Goal: Task Accomplishment & Management: Manage account settings

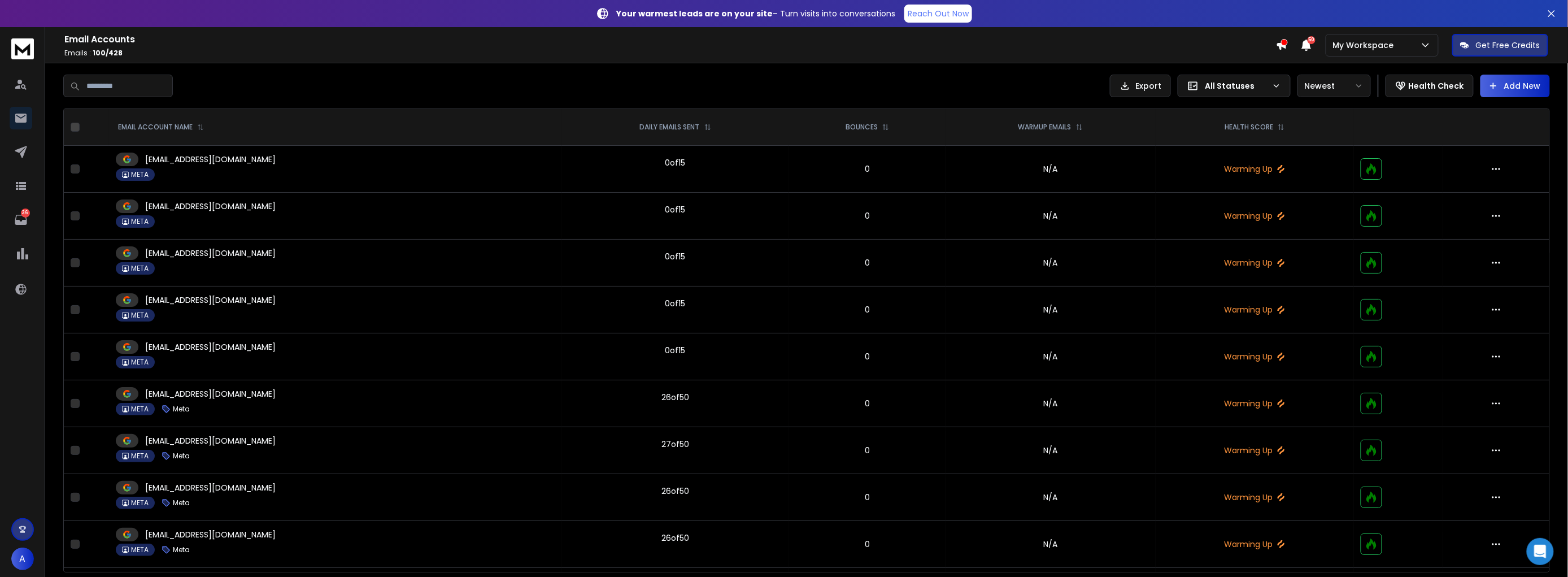
scroll to position [1954, 0]
click at [15, 168] on div at bounding box center [23, 154] width 26 height 27
click at [17, 159] on link at bounding box center [21, 152] width 23 height 23
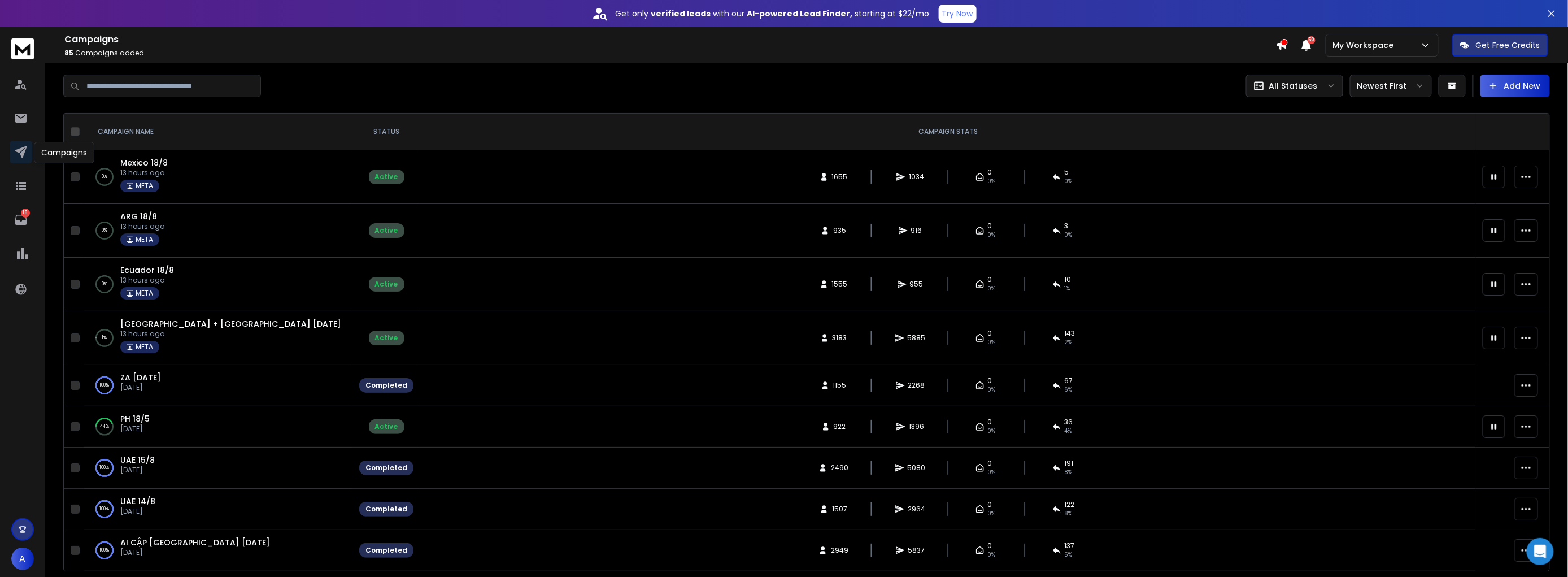
click at [633, 233] on div "935 916 0 0% 3 0 %" at bounding box center [948, 230] width 1042 height 18
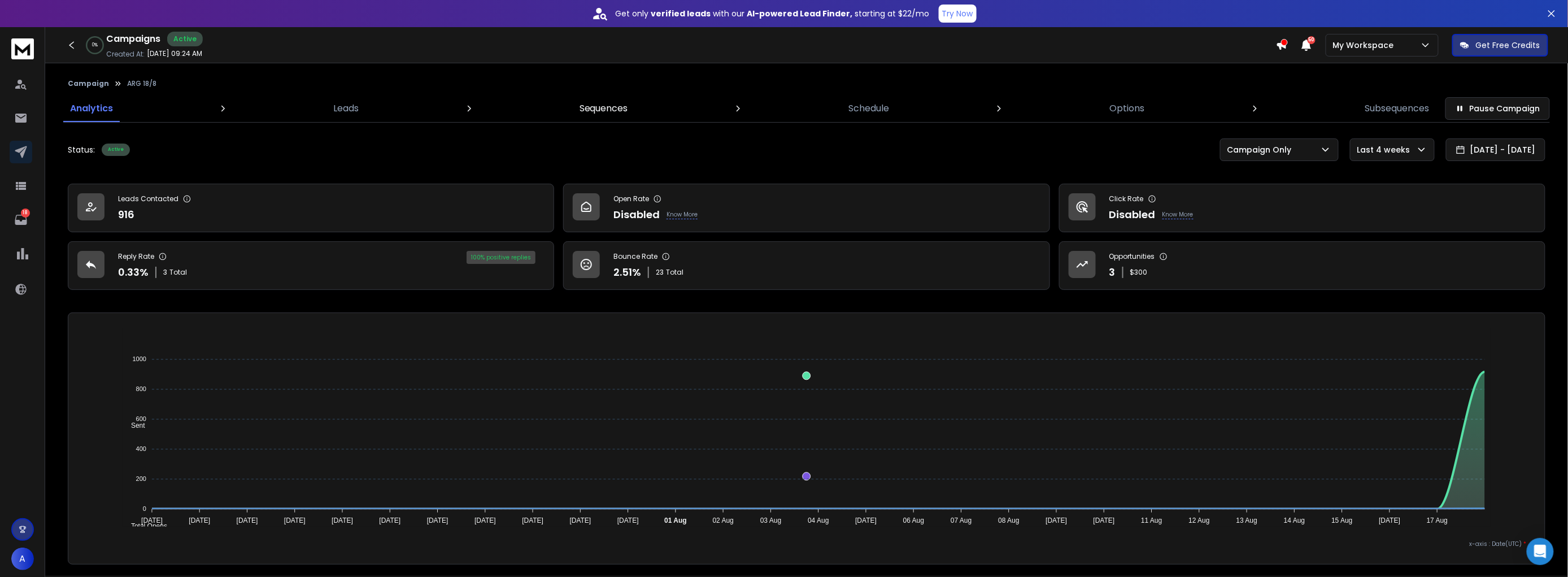
click at [621, 106] on p "Sequences" at bounding box center [604, 108] width 49 height 14
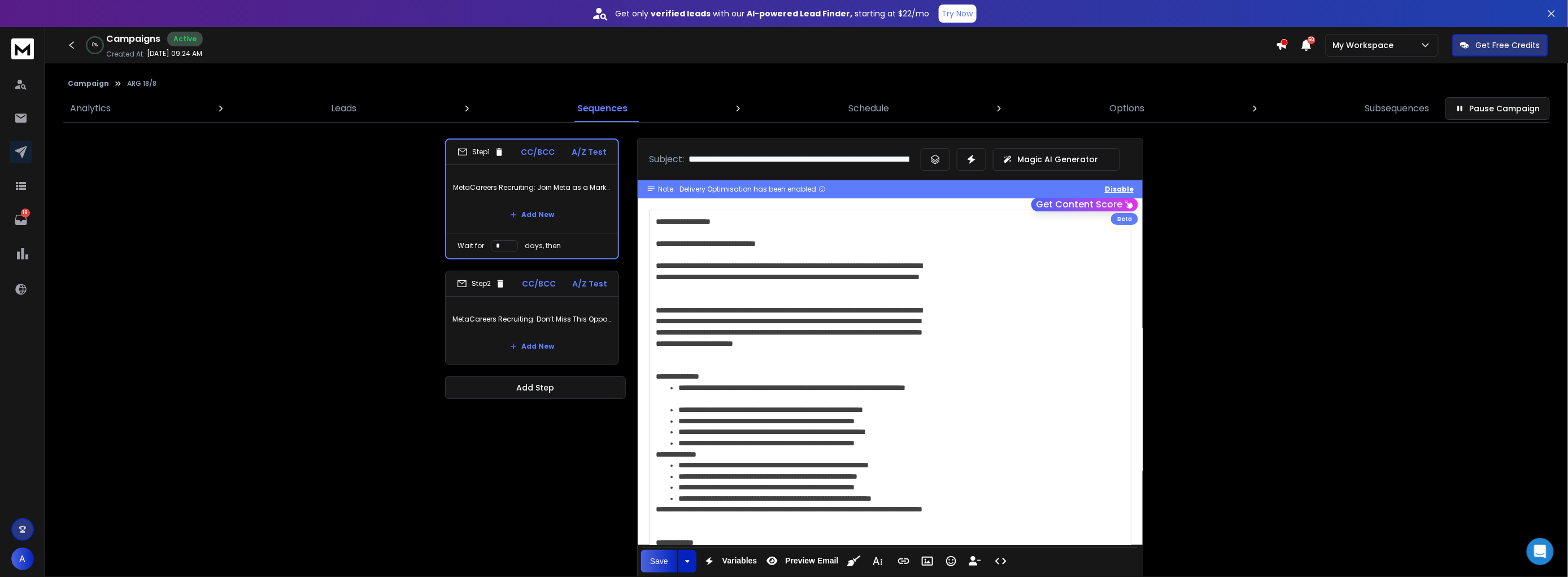
scroll to position [0, 141]
drag, startPoint x: 776, startPoint y: 161, endPoint x: 1130, endPoint y: 182, distance: 354.6
click at [1130, 182] on div "**********" at bounding box center [889, 358] width 506 height 439
click at [244, 228] on div "**********" at bounding box center [806, 358] width 1486 height 448
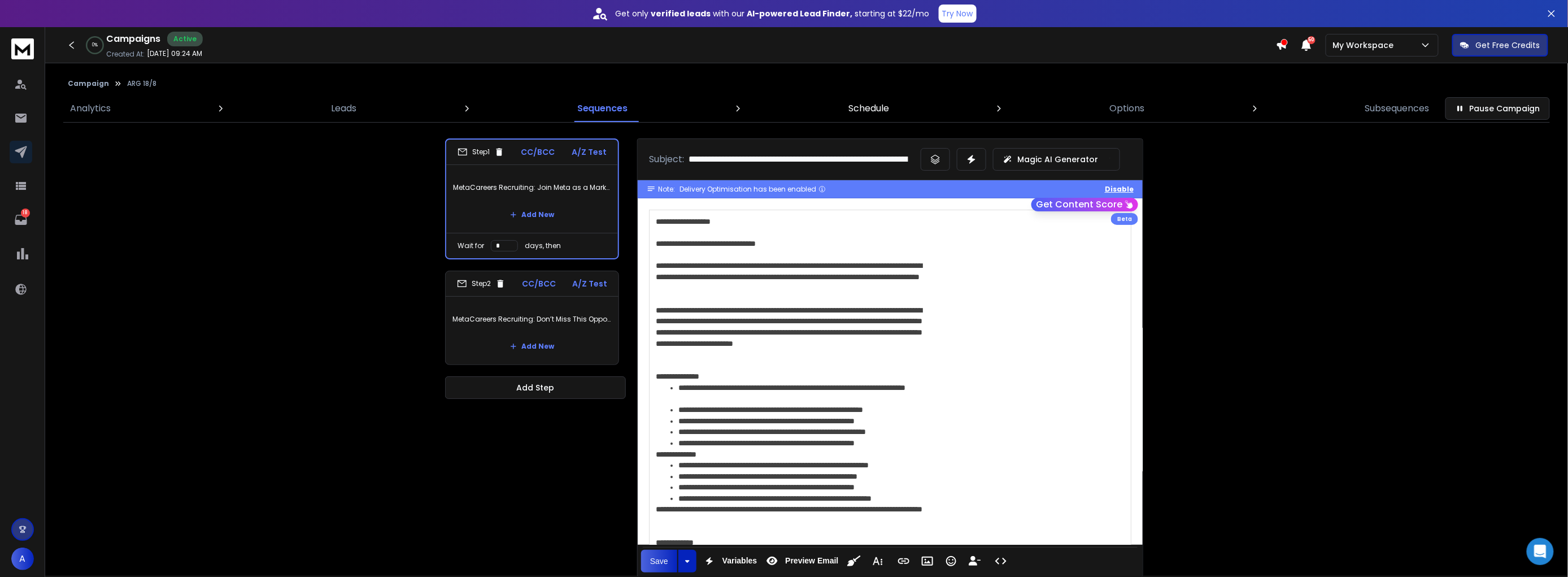
click at [884, 104] on p "Schedule" at bounding box center [869, 108] width 41 height 14
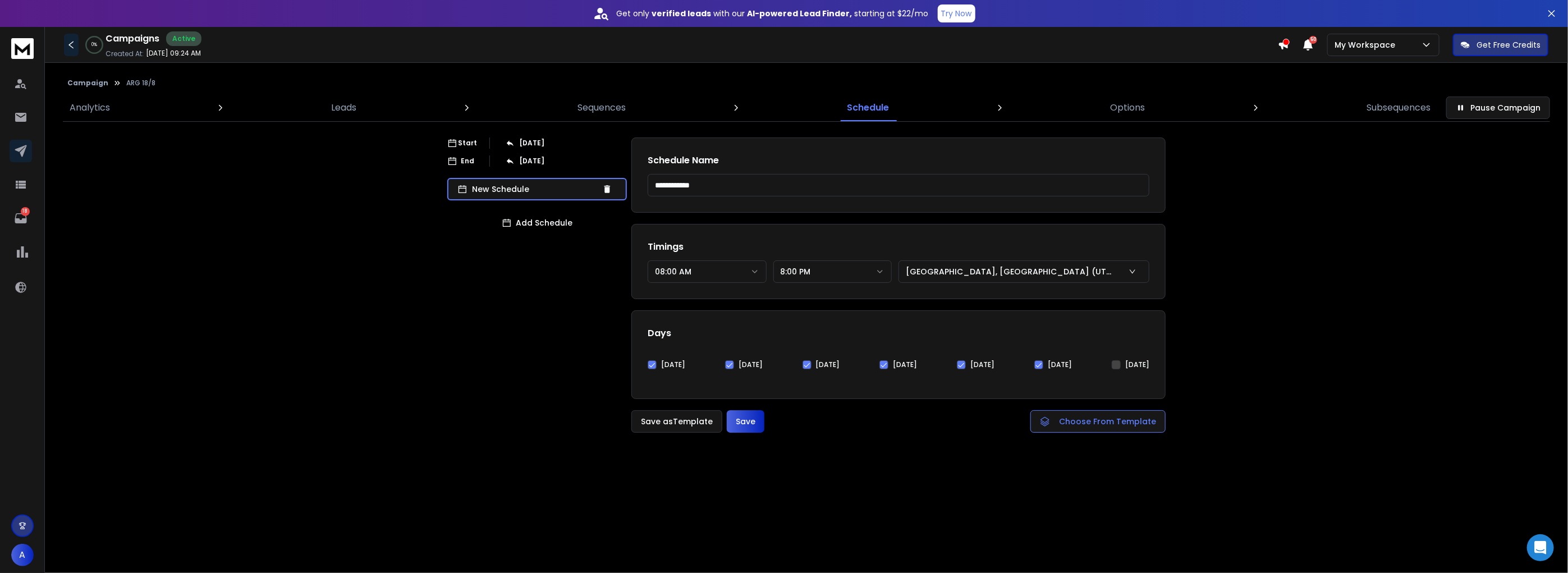
click at [68, 42] on icon at bounding box center [71, 45] width 10 height 10
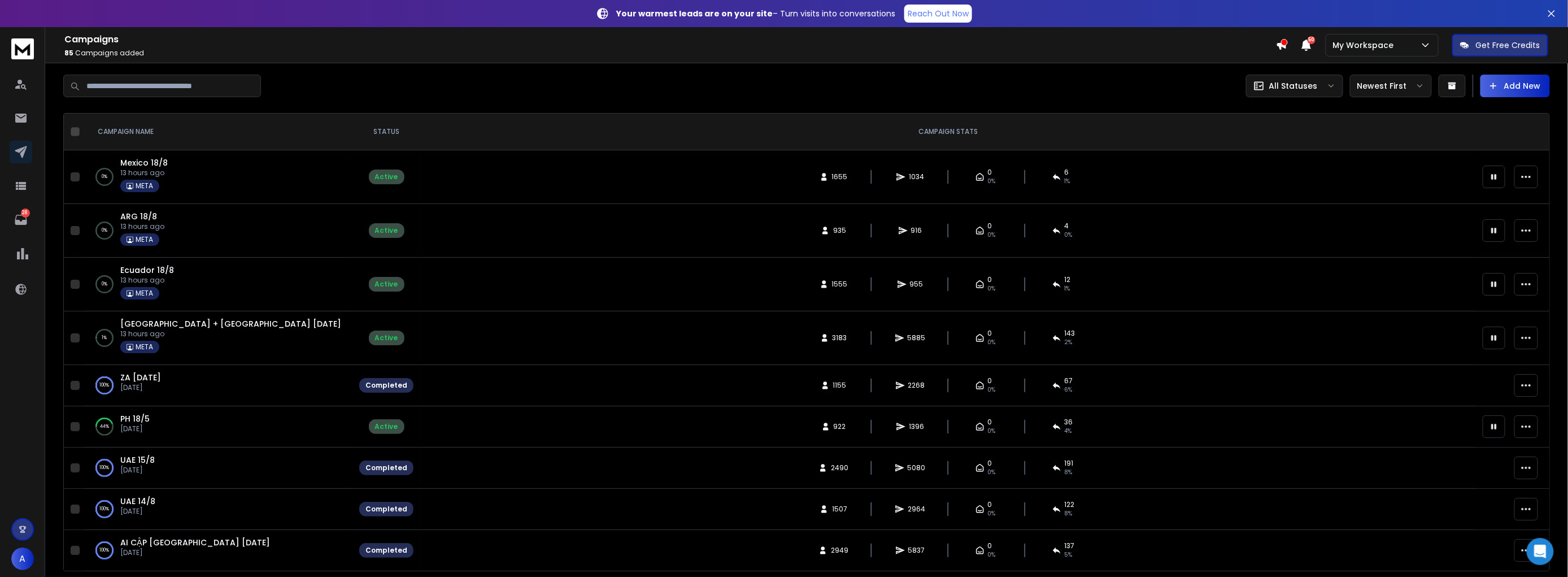
click at [472, 289] on div "1555 955 0 0% 12 1 %" at bounding box center [948, 284] width 1042 height 18
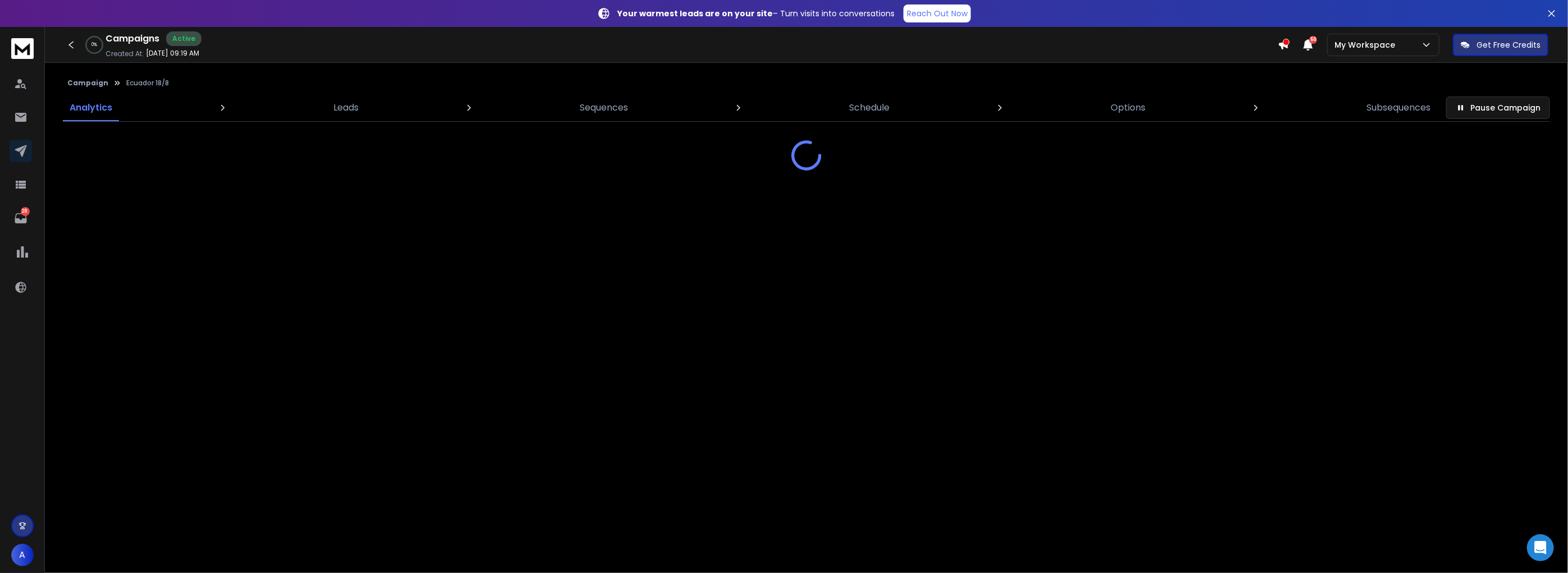
click at [762, 76] on div "Campaign Ecuador 18/8" at bounding box center [806, 82] width 1487 height 18
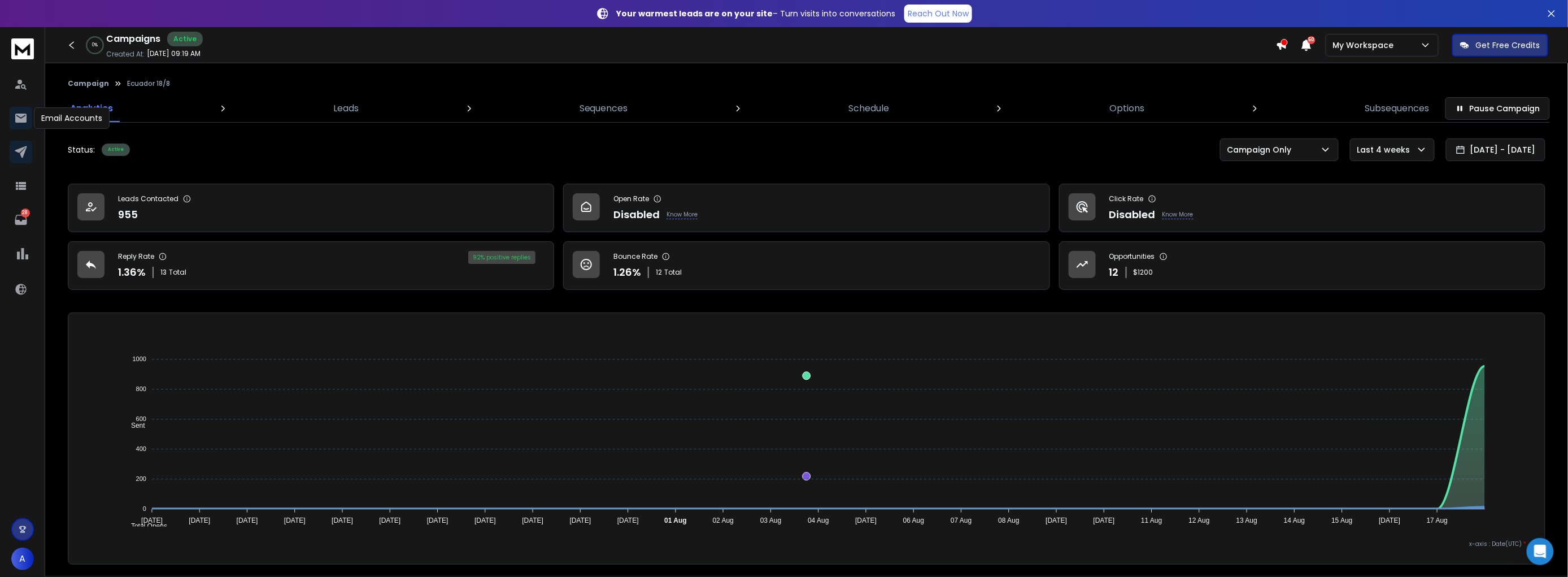
click at [20, 122] on icon at bounding box center [21, 118] width 11 height 9
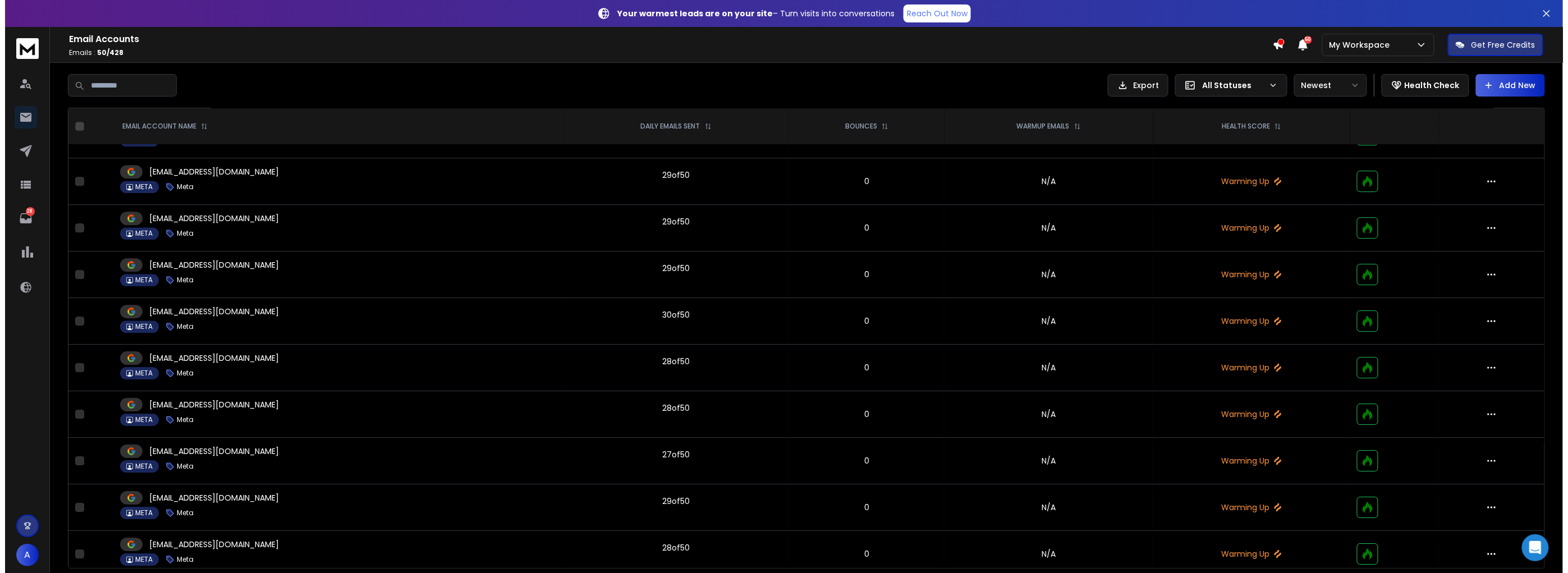
scroll to position [1940, 0]
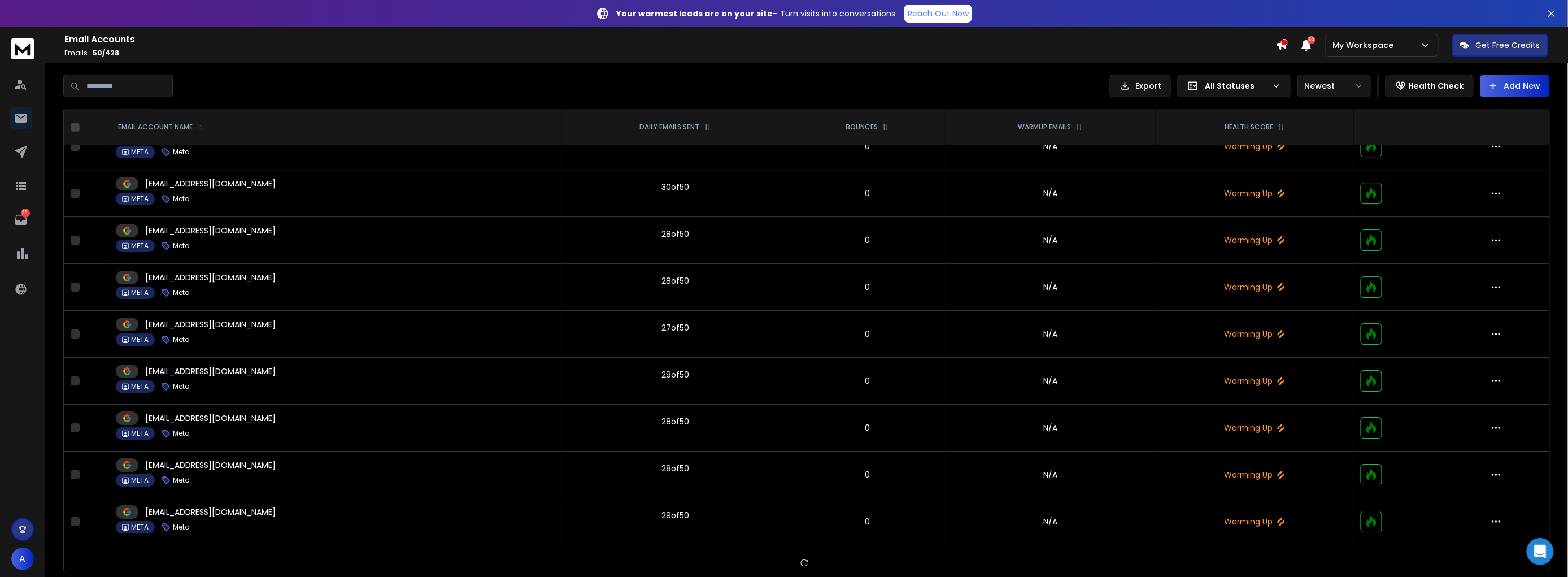
click at [477, 376] on div "[EMAIL_ADDRESS][DOMAIN_NAME]" at bounding box center [335, 372] width 439 height 14
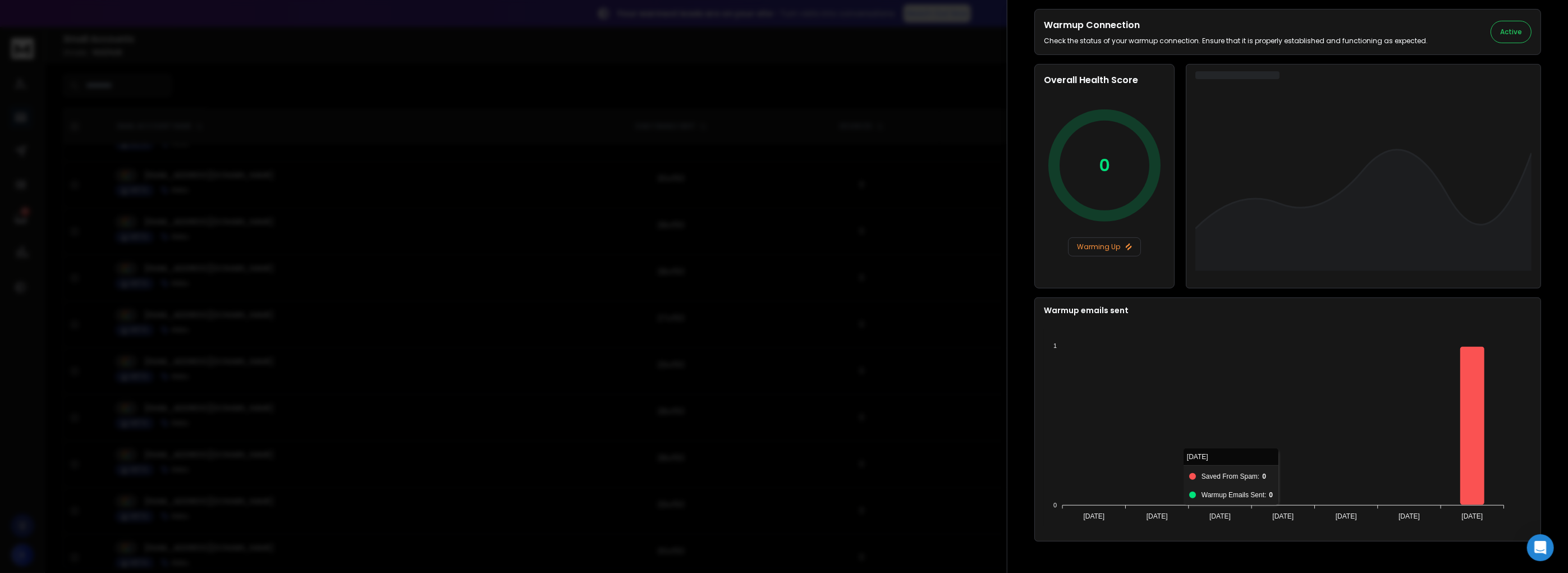
click at [676, 388] on div at bounding box center [784, 286] width 1568 height 573
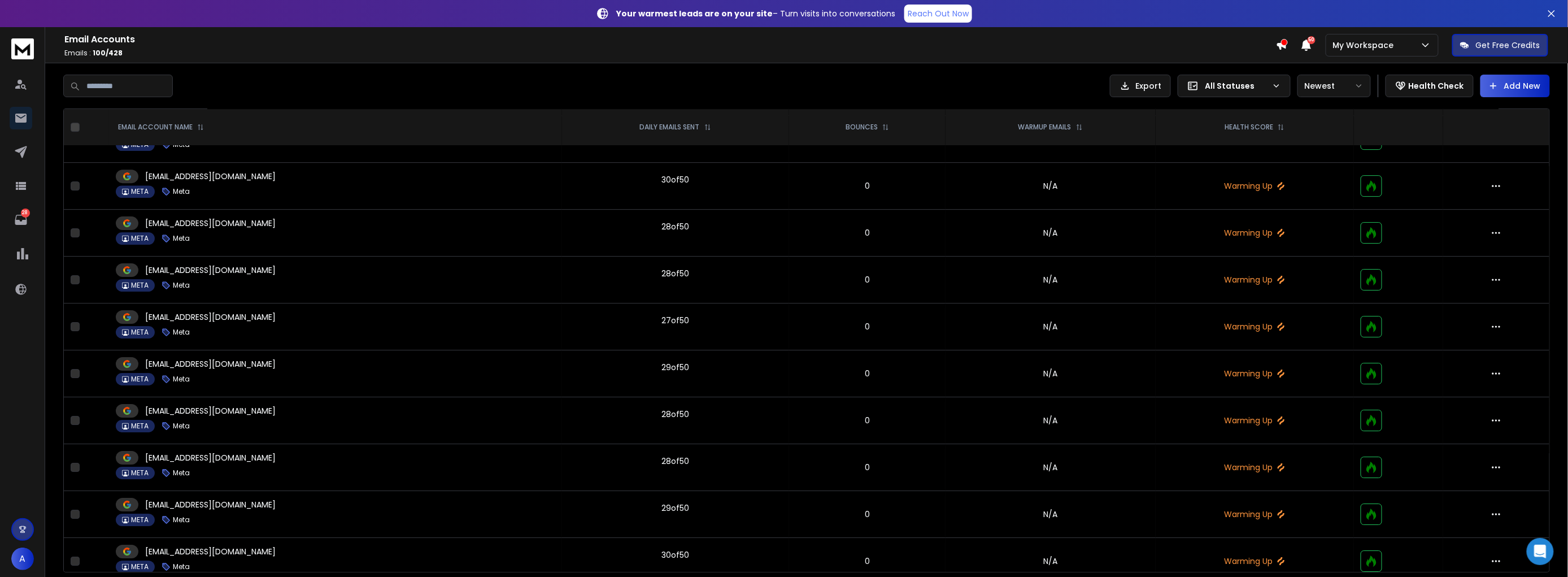
click at [449, 324] on div "[EMAIL_ADDRESS][DOMAIN_NAME]" at bounding box center [335, 317] width 439 height 14
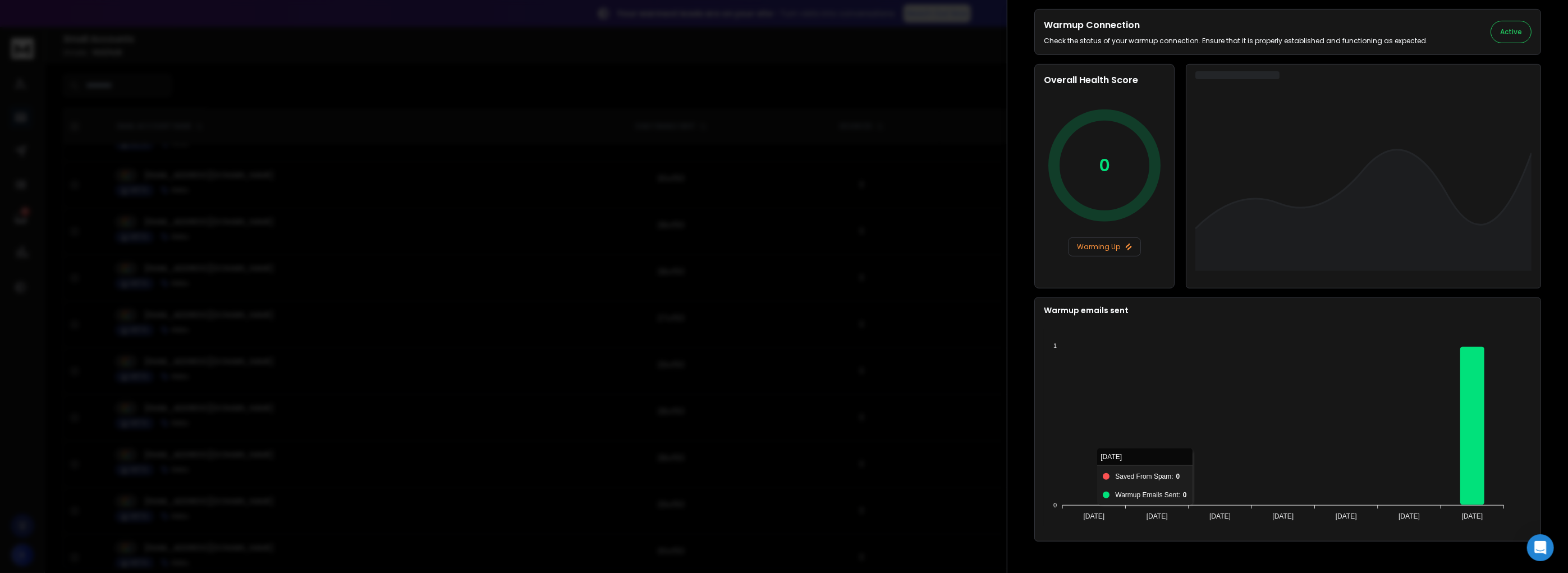
click at [685, 389] on div at bounding box center [784, 286] width 1568 height 573
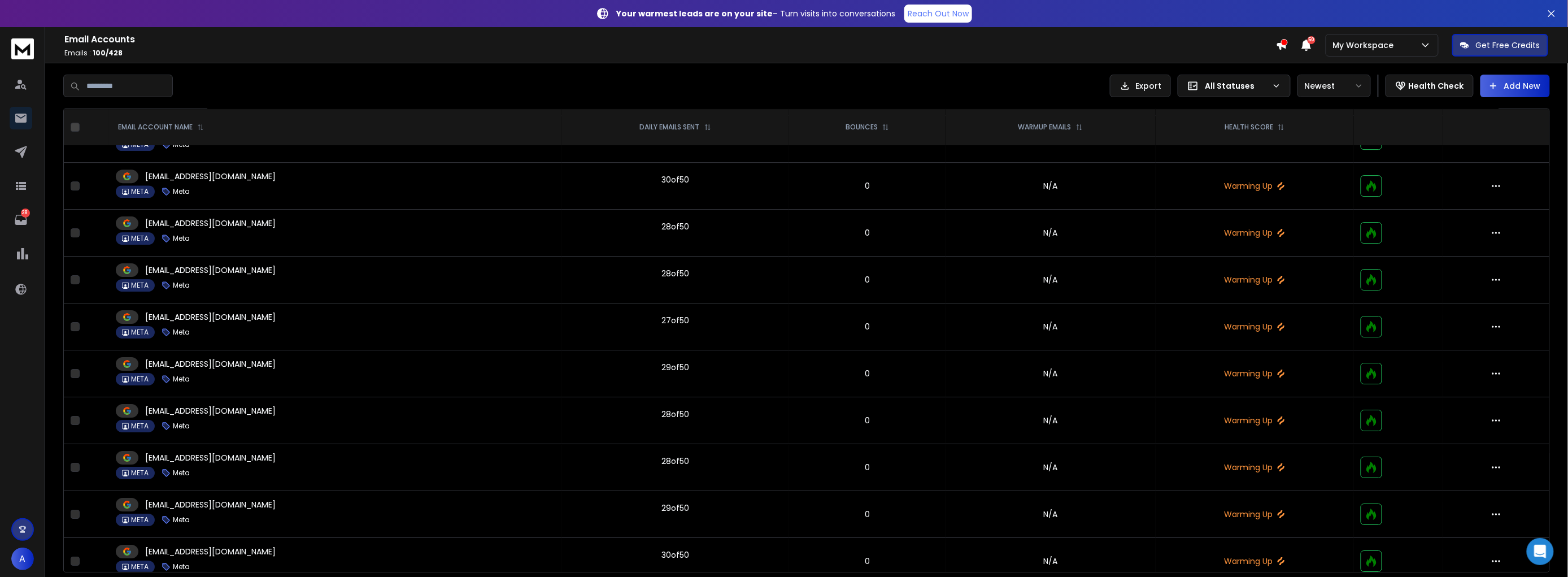
click at [385, 381] on div "META Meta" at bounding box center [335, 379] width 439 height 12
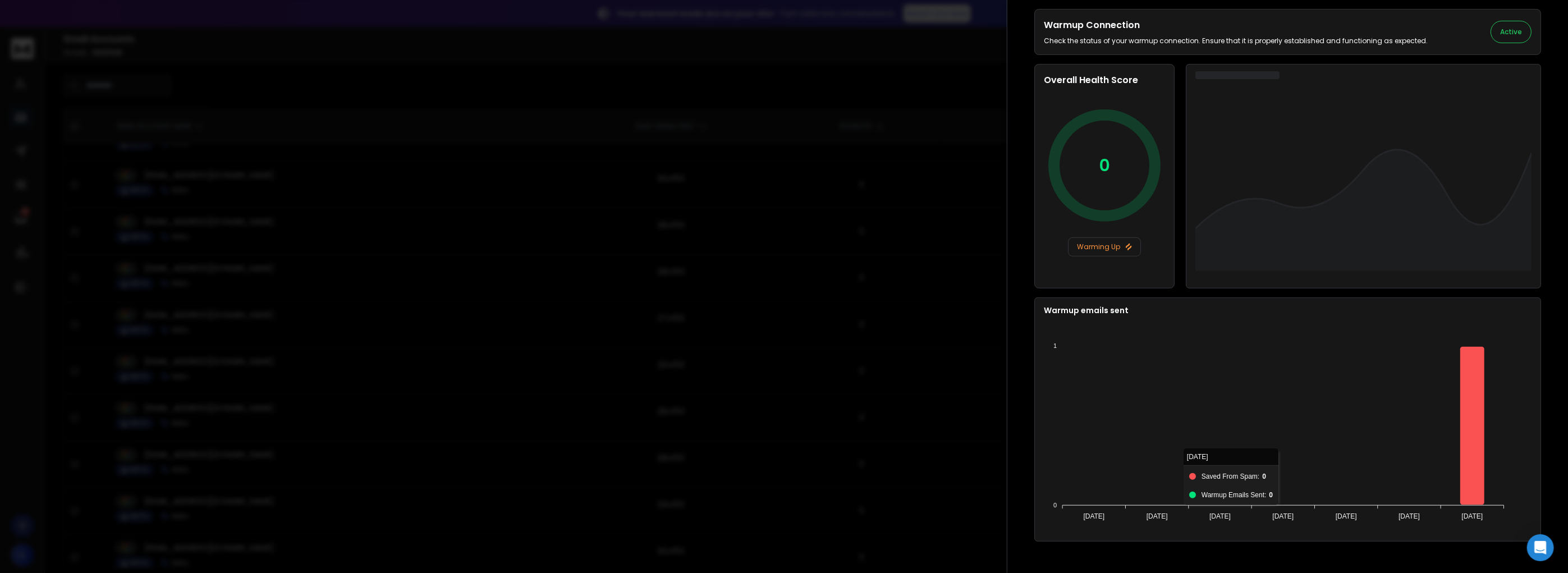
click at [707, 422] on div at bounding box center [784, 286] width 1568 height 573
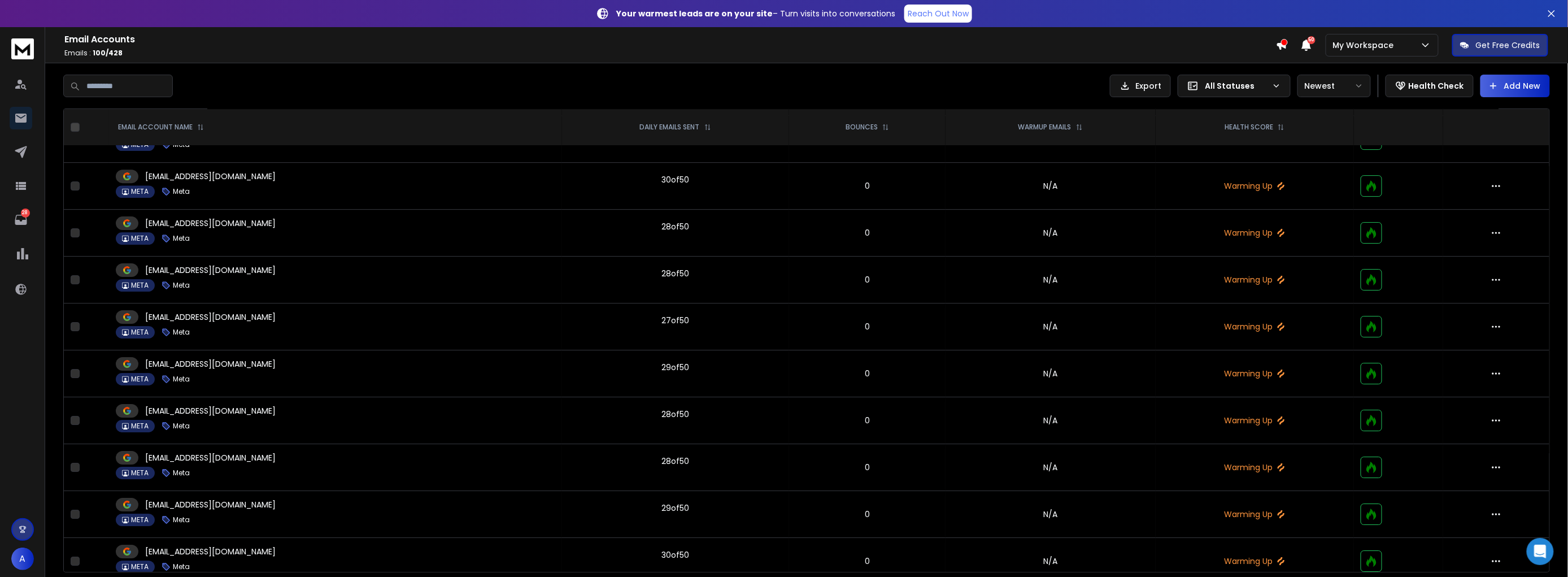
copy p "careersconnectplacement.com"
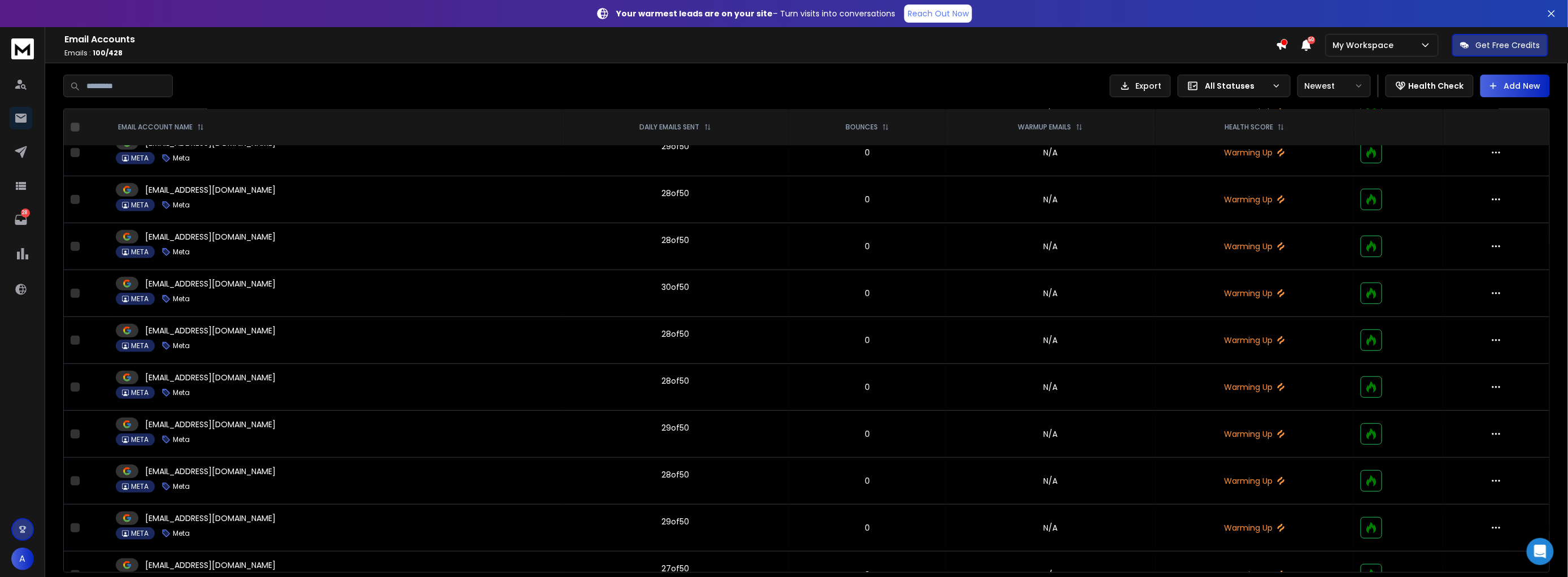
drag, startPoint x: 318, startPoint y: 374, endPoint x: 404, endPoint y: 306, distance: 109.6
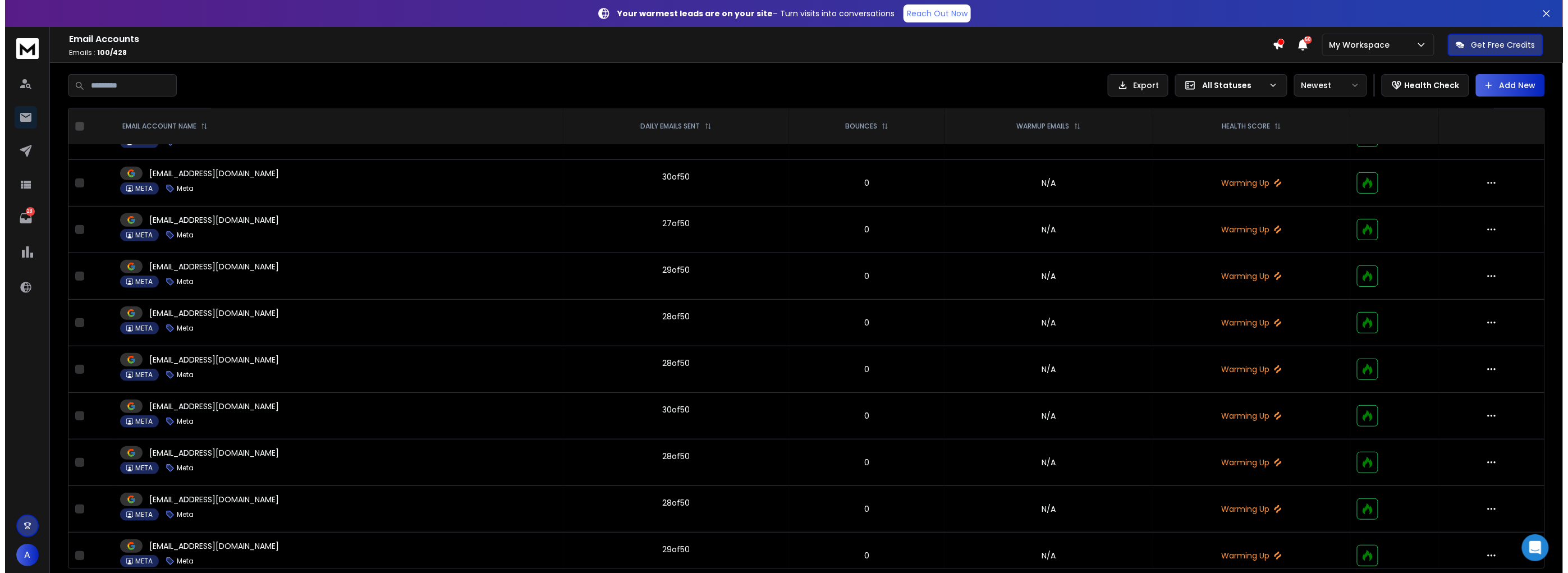
scroll to position [2999, 0]
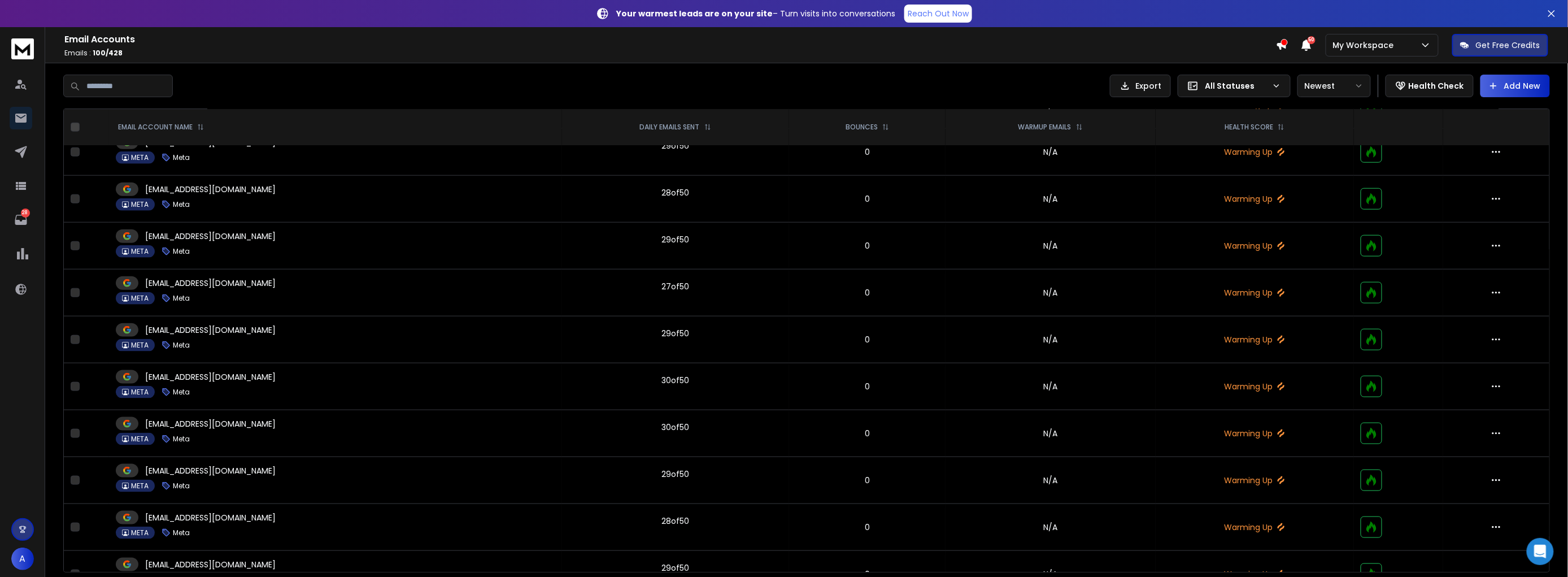
click at [354, 352] on div "META Meta" at bounding box center [335, 345] width 439 height 12
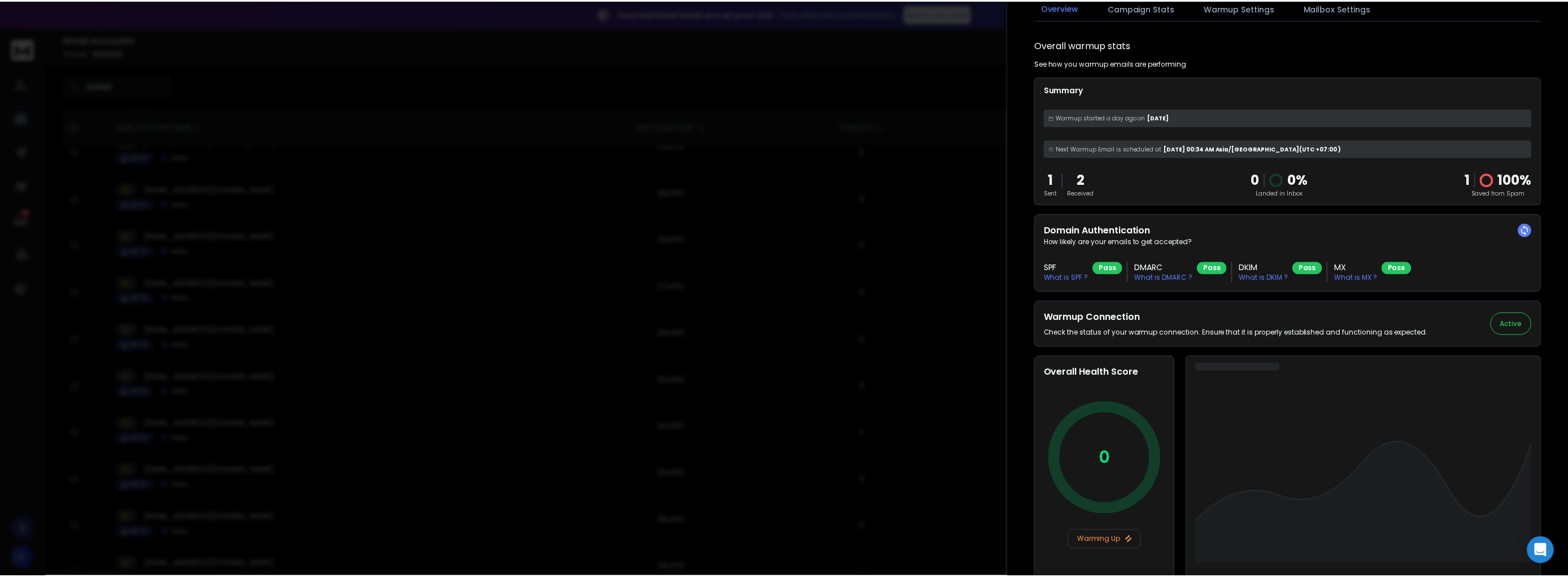
scroll to position [314, 0]
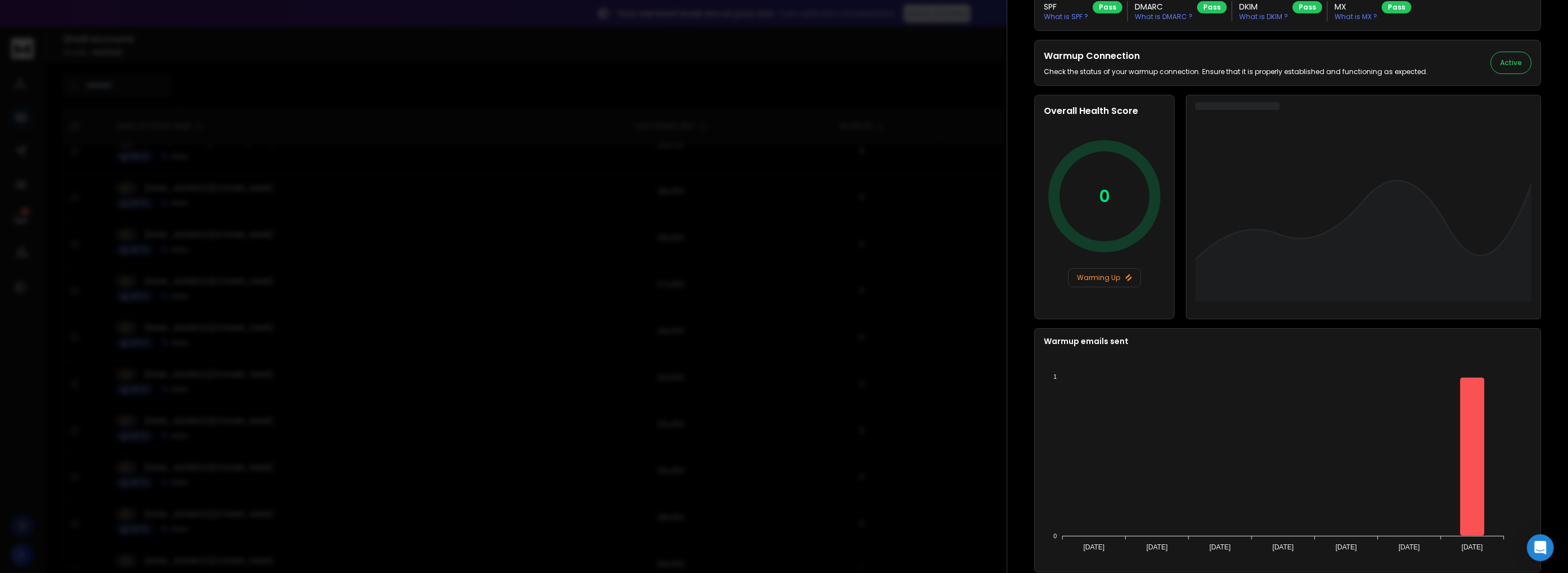
click at [602, 385] on div at bounding box center [784, 286] width 1568 height 573
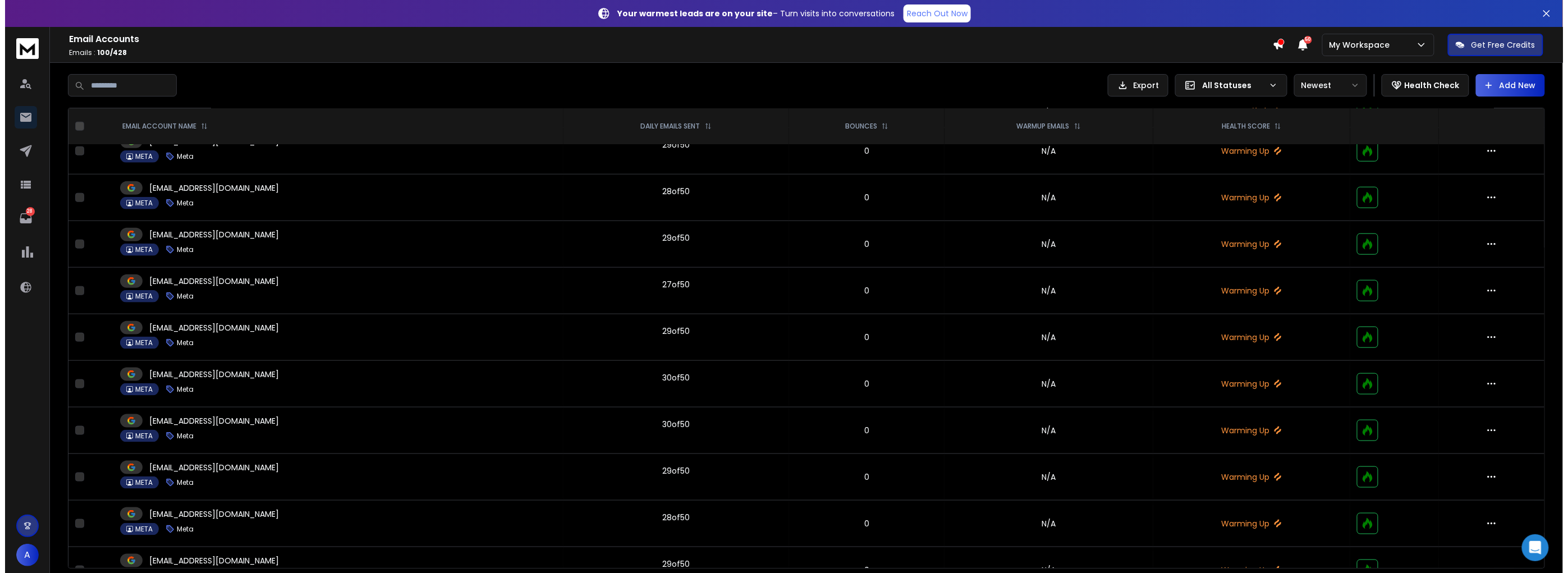
scroll to position [1970, 0]
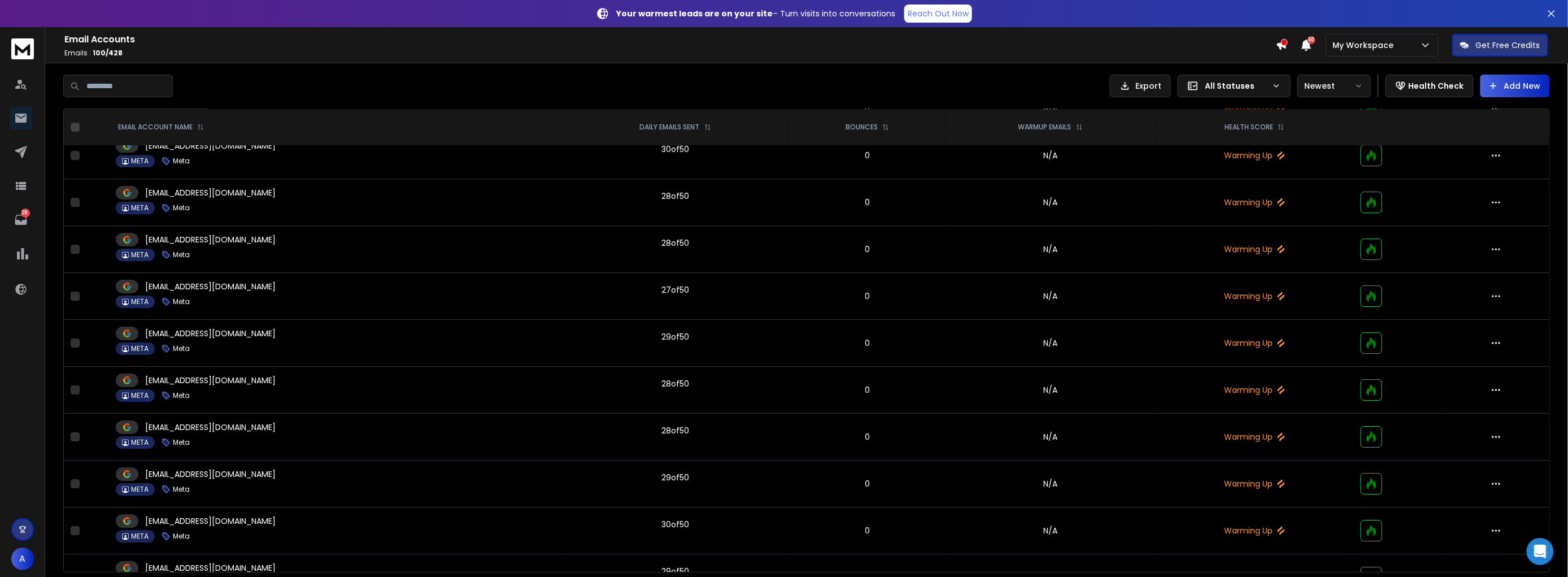
click at [537, 338] on div "[EMAIL_ADDRESS][DOMAIN_NAME]" at bounding box center [335, 333] width 439 height 14
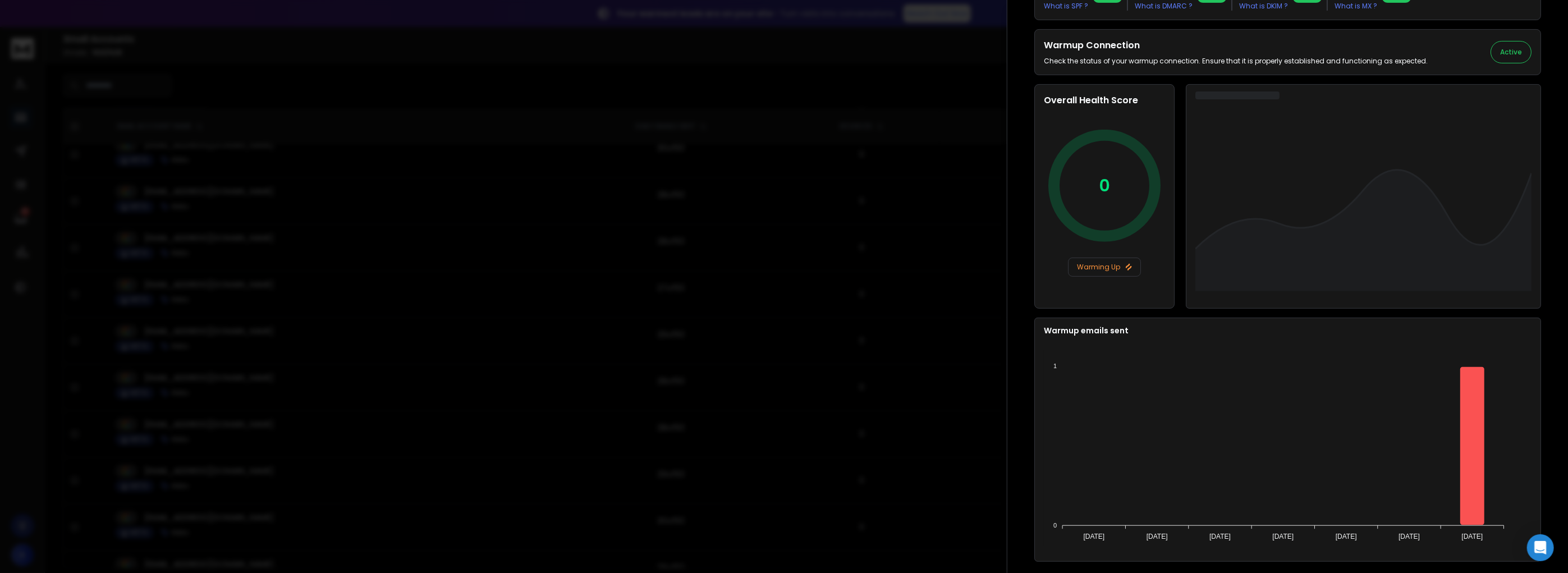
scroll to position [343, 0]
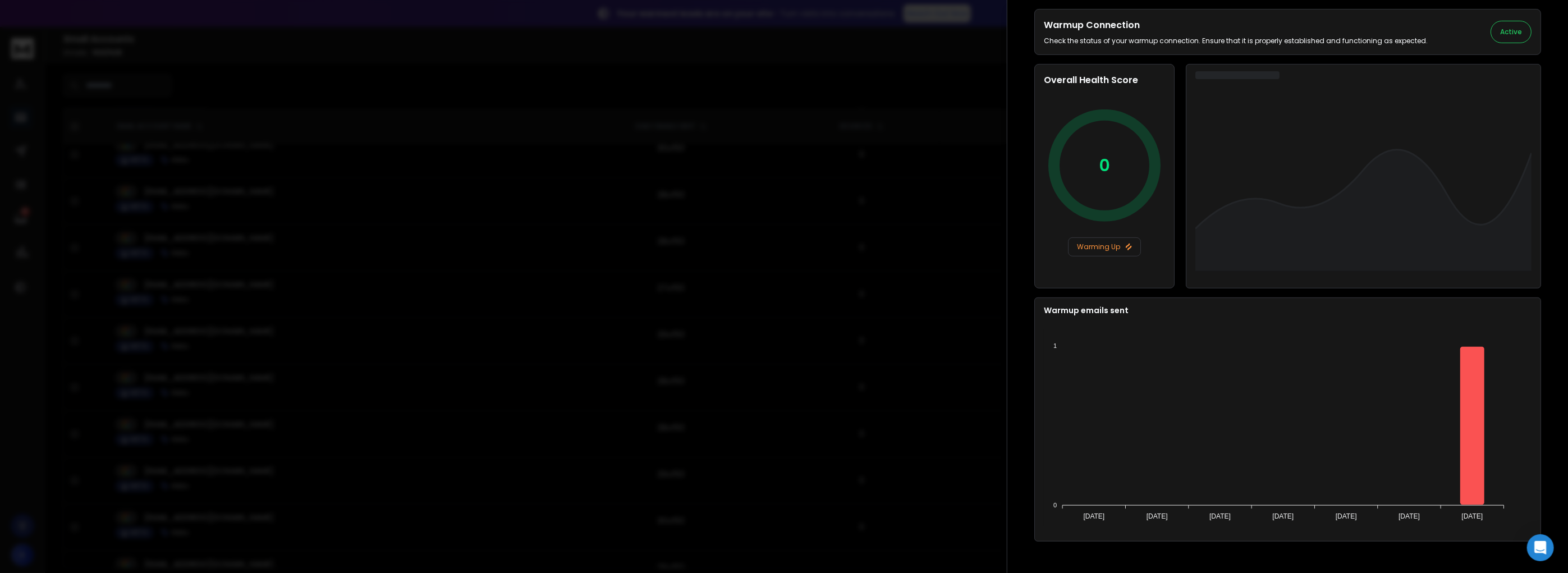
click at [760, 257] on div at bounding box center [784, 286] width 1568 height 573
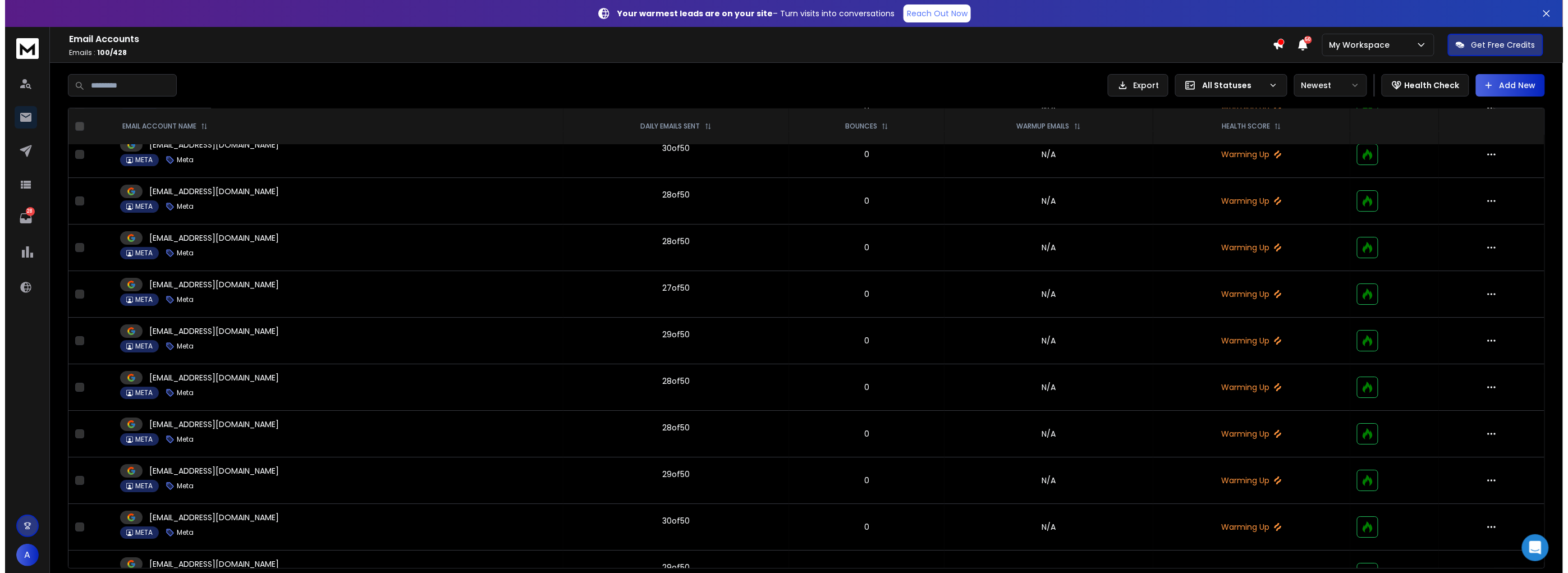
scroll to position [2718, 0]
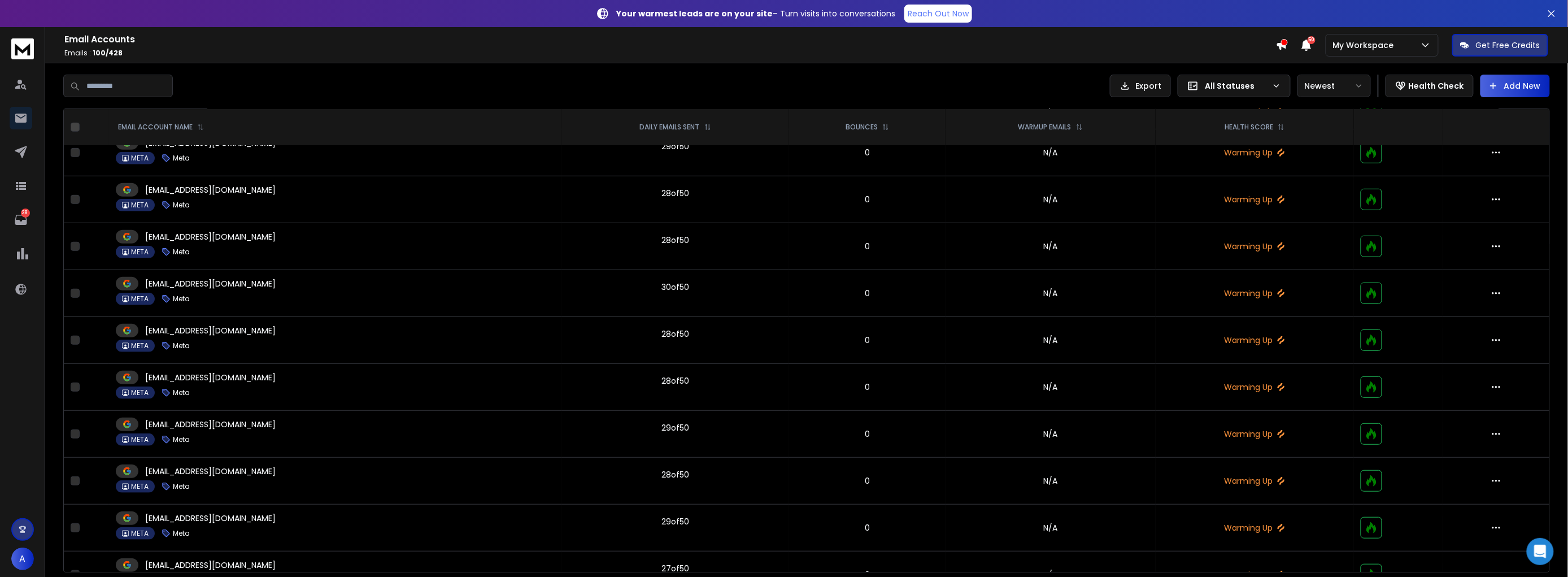
click at [701, 346] on td "28 of 50" at bounding box center [675, 332] width 227 height 30
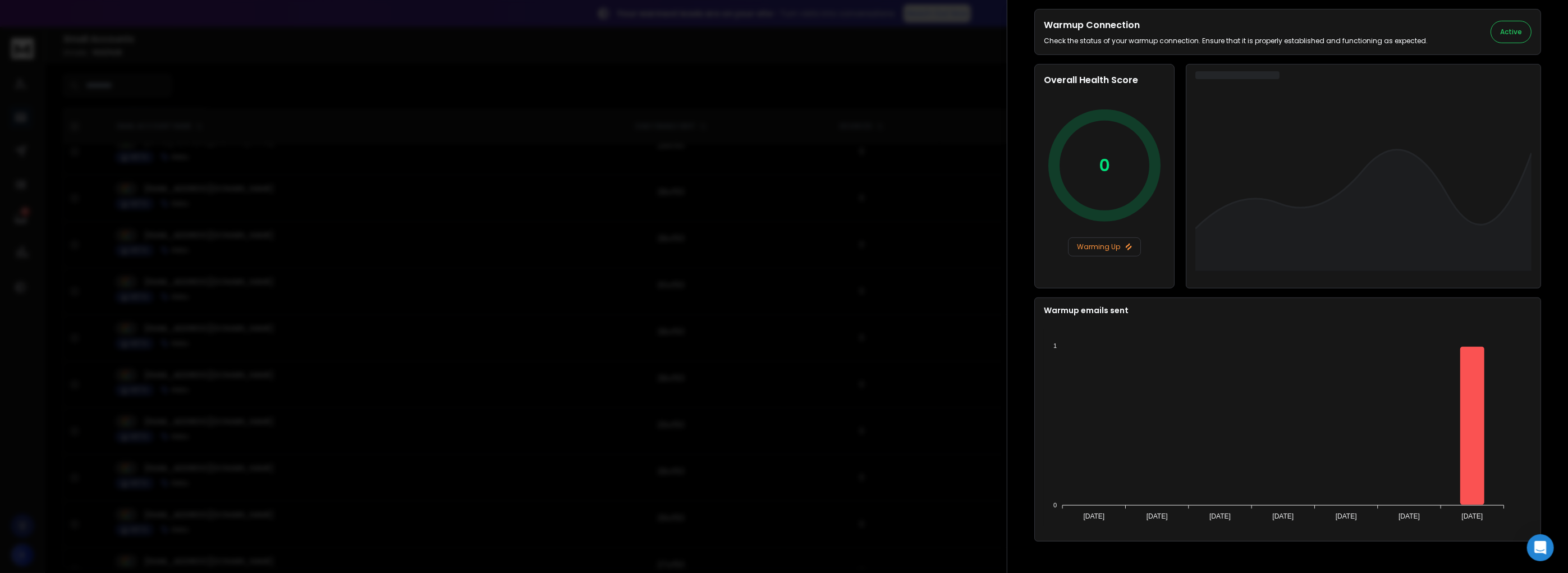
click at [669, 272] on div at bounding box center [784, 286] width 1568 height 573
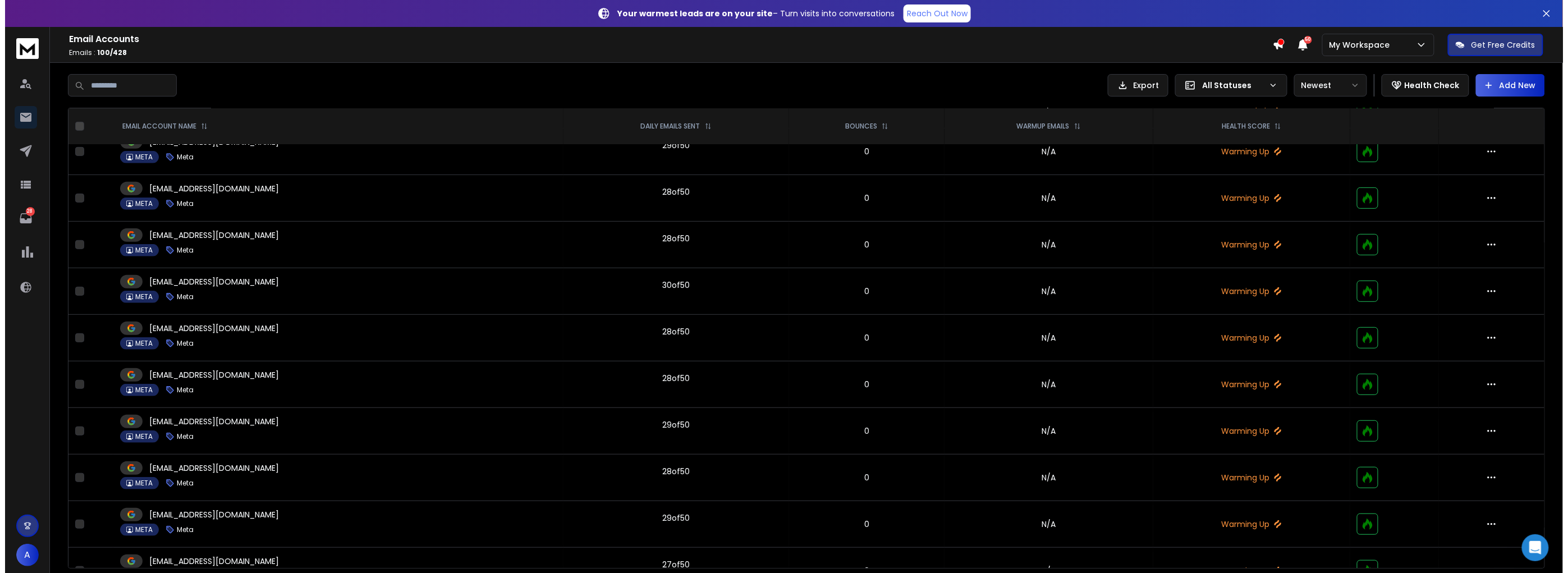
scroll to position [1970, 0]
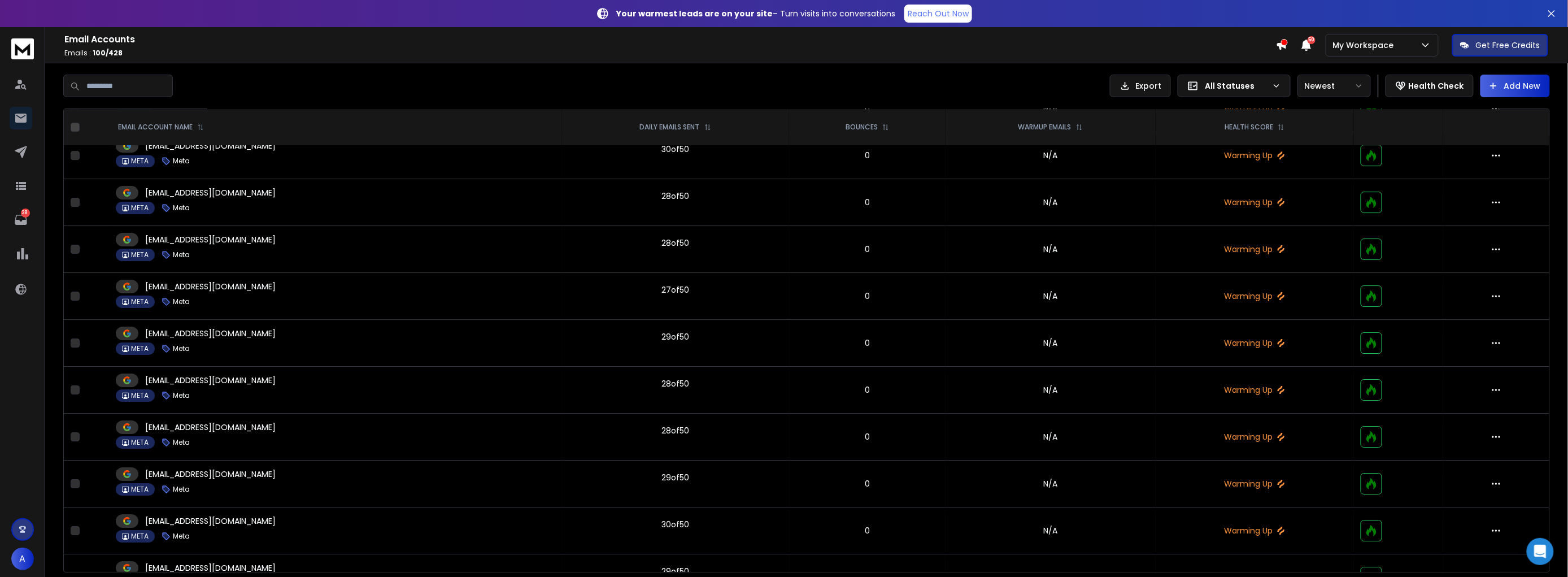
click at [661, 348] on td "29 of 50" at bounding box center [675, 335] width 227 height 30
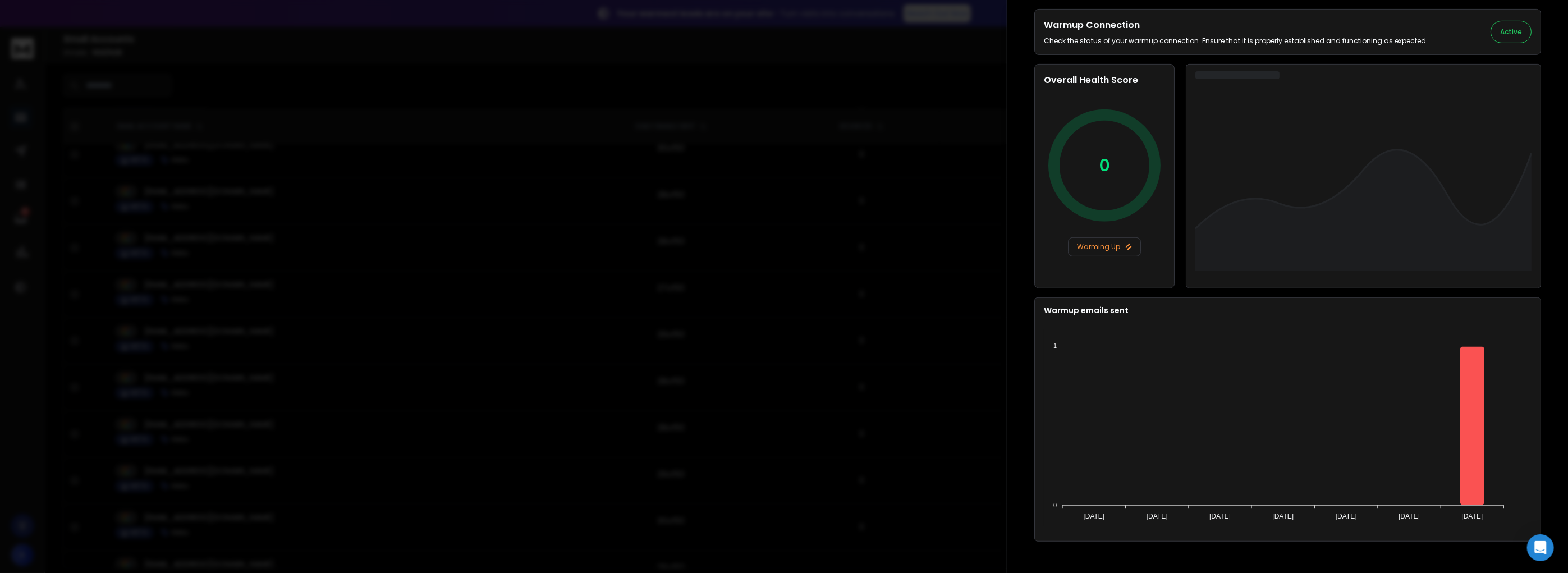
click at [862, 254] on div at bounding box center [784, 286] width 1568 height 573
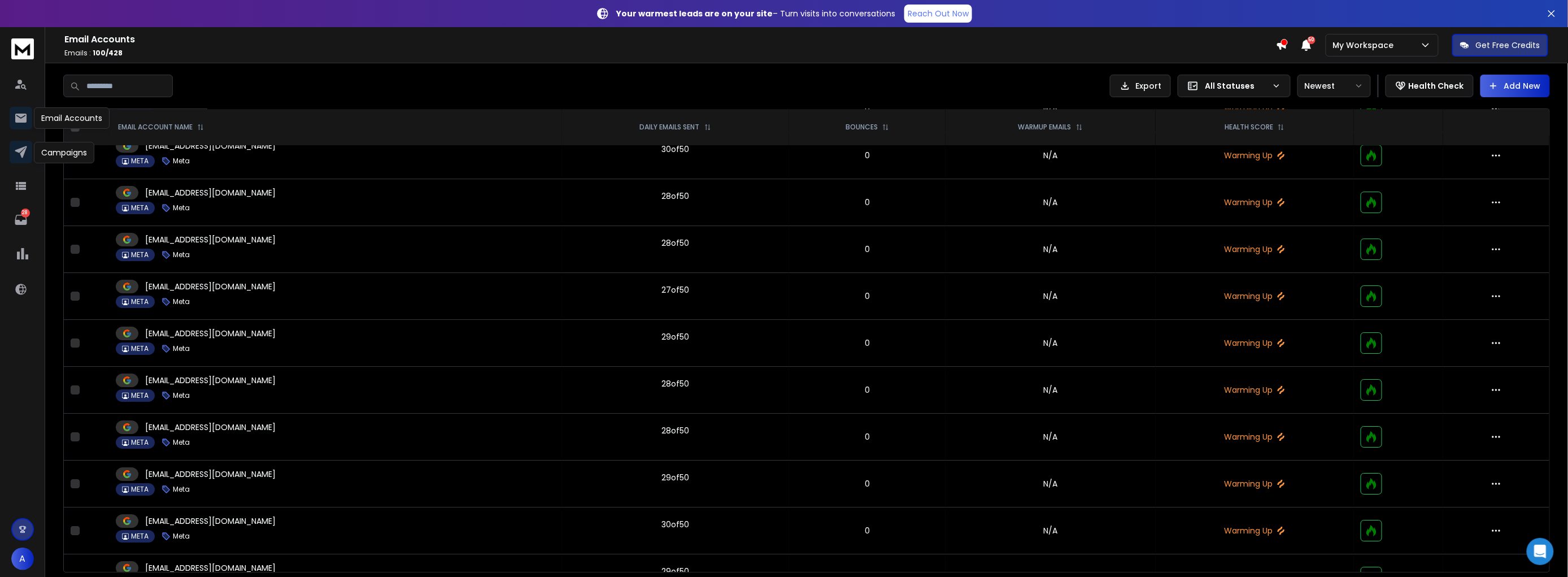
click at [14, 143] on link at bounding box center [21, 152] width 23 height 23
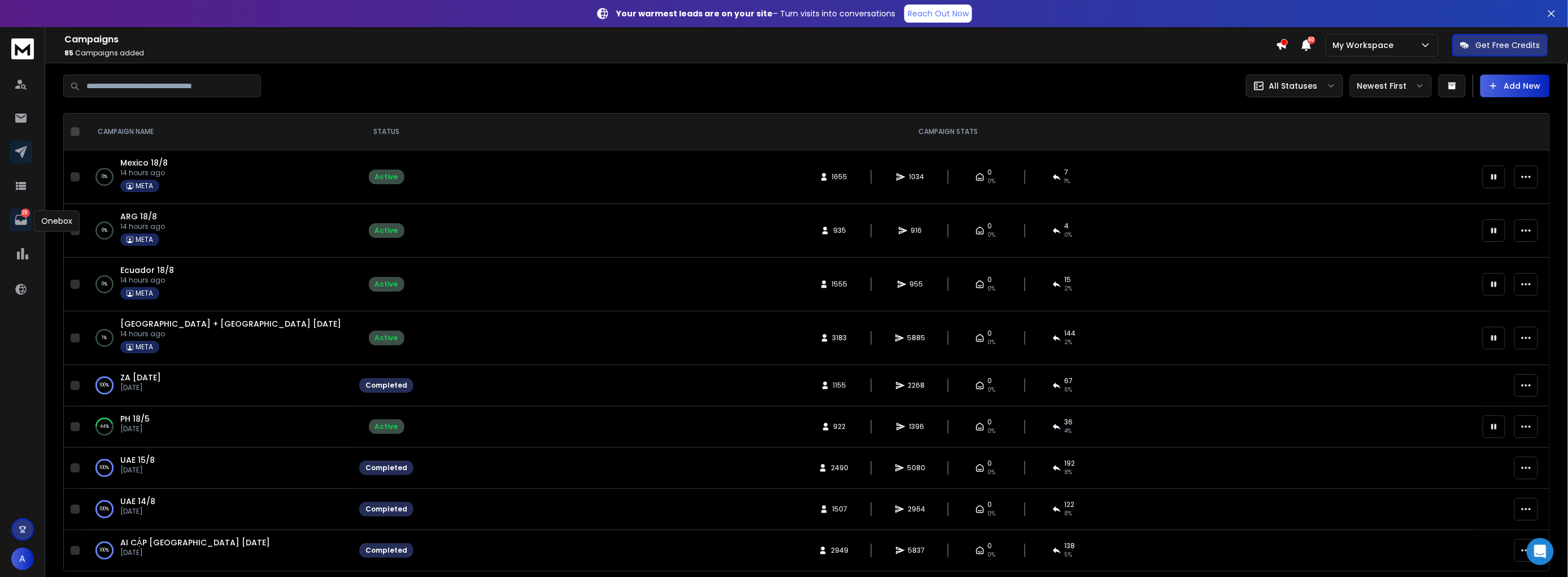
click at [26, 221] on icon at bounding box center [21, 220] width 14 height 14
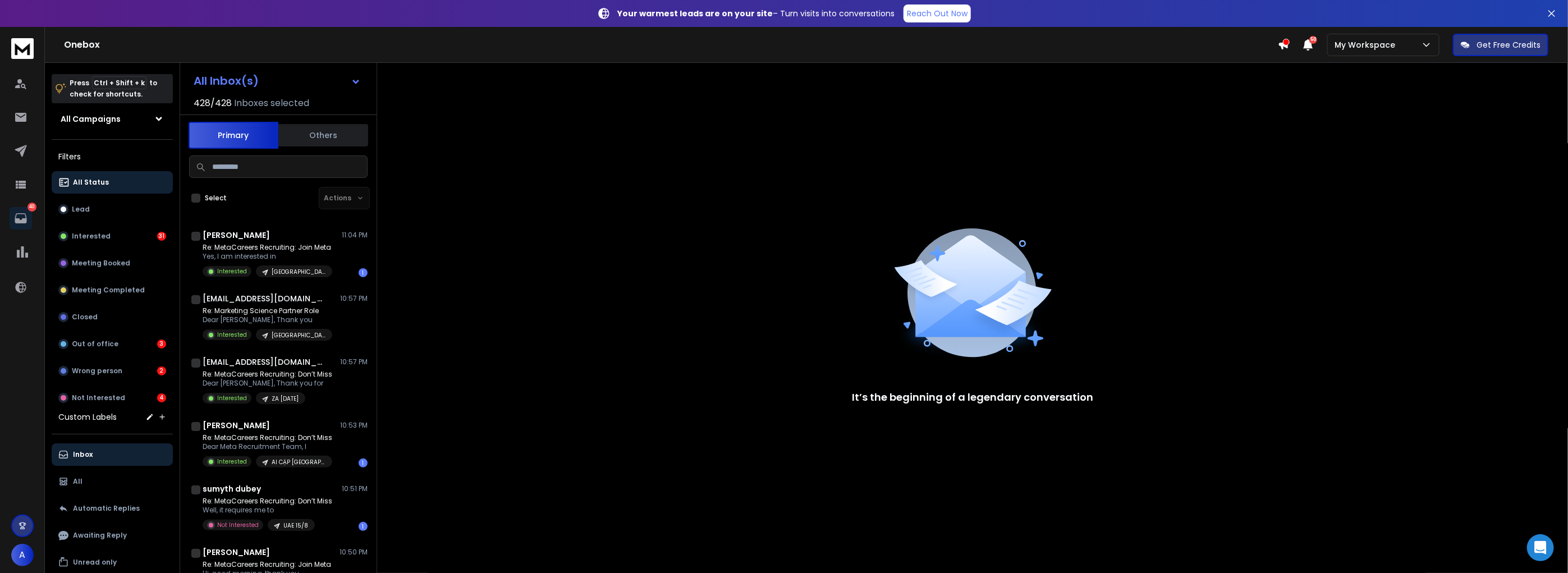
click at [287, 170] on input at bounding box center [279, 167] width 178 height 23
paste input "**********"
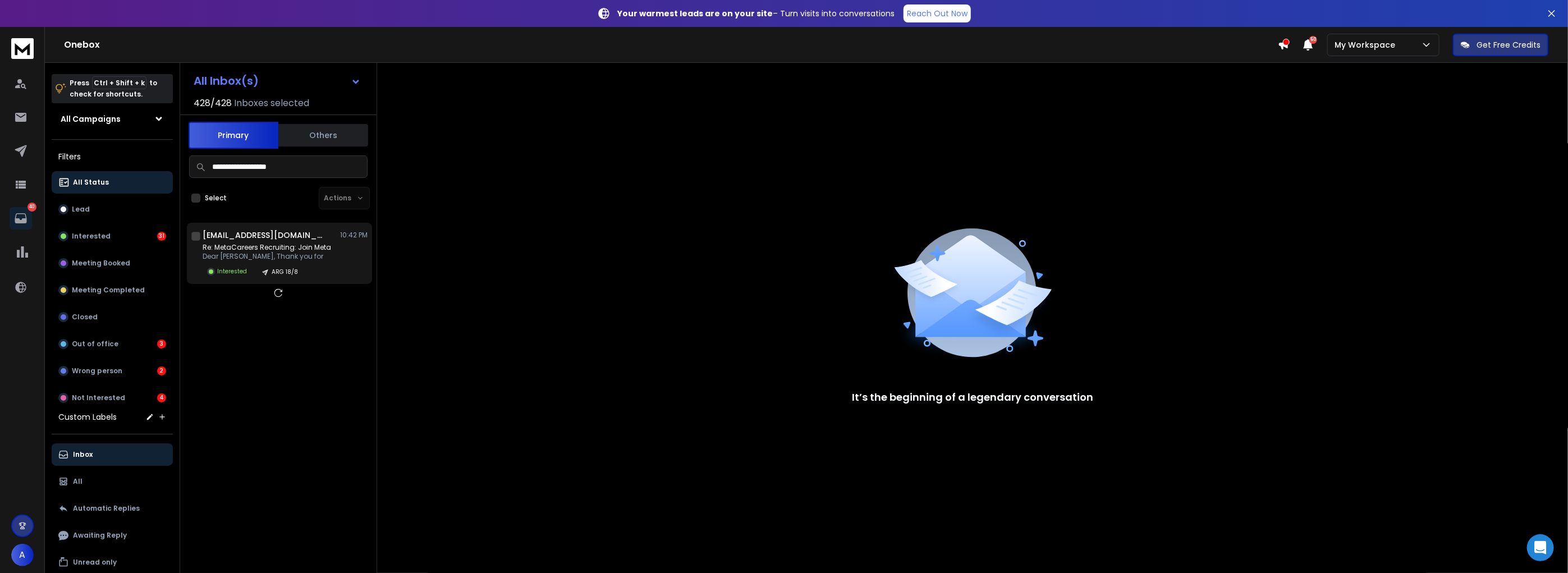
type input "**********"
click at [280, 237] on h1 "aseflucas@gmail.com" at bounding box center [264, 235] width 123 height 11
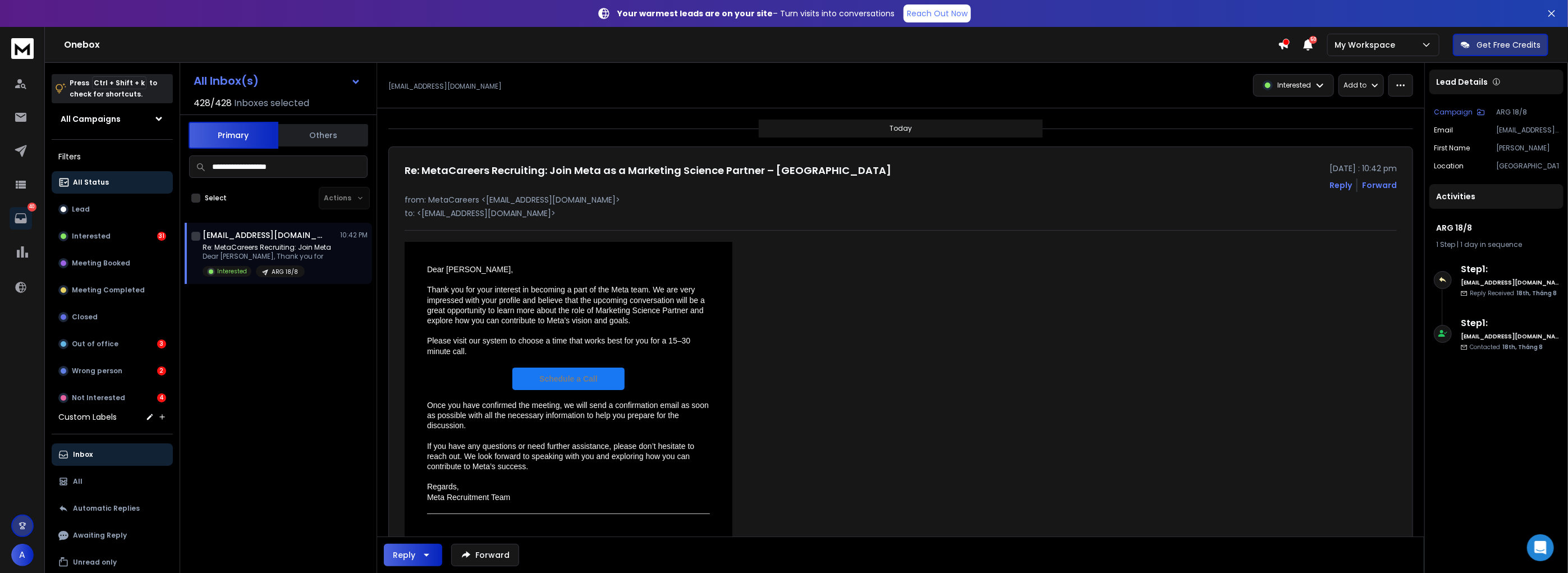
click at [564, 378] on link "Schedule a Call" at bounding box center [569, 379] width 112 height 23
drag, startPoint x: 316, startPoint y: 166, endPoint x: 10, endPoint y: 152, distance: 306.3
click at [35, 152] on div "**********" at bounding box center [784, 331] width 1568 height 609
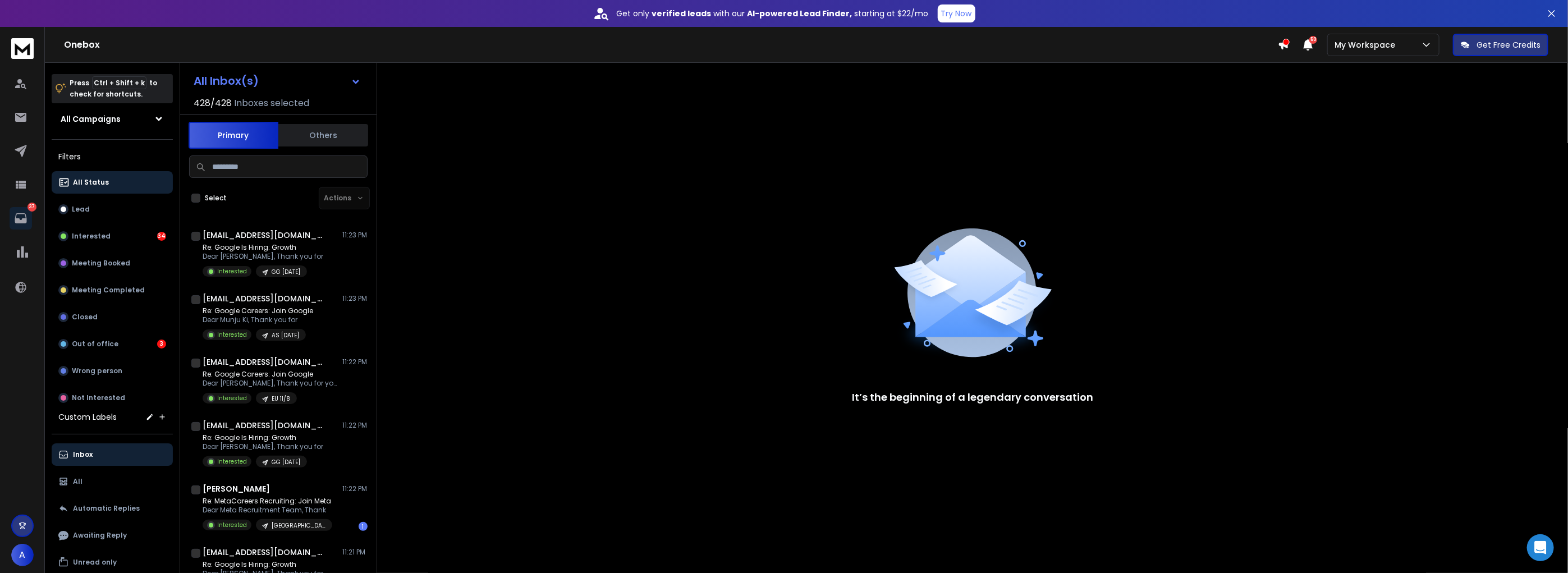
click at [20, 137] on div "37" at bounding box center [23, 188] width 26 height 231
click at [19, 147] on icon at bounding box center [21, 151] width 13 height 13
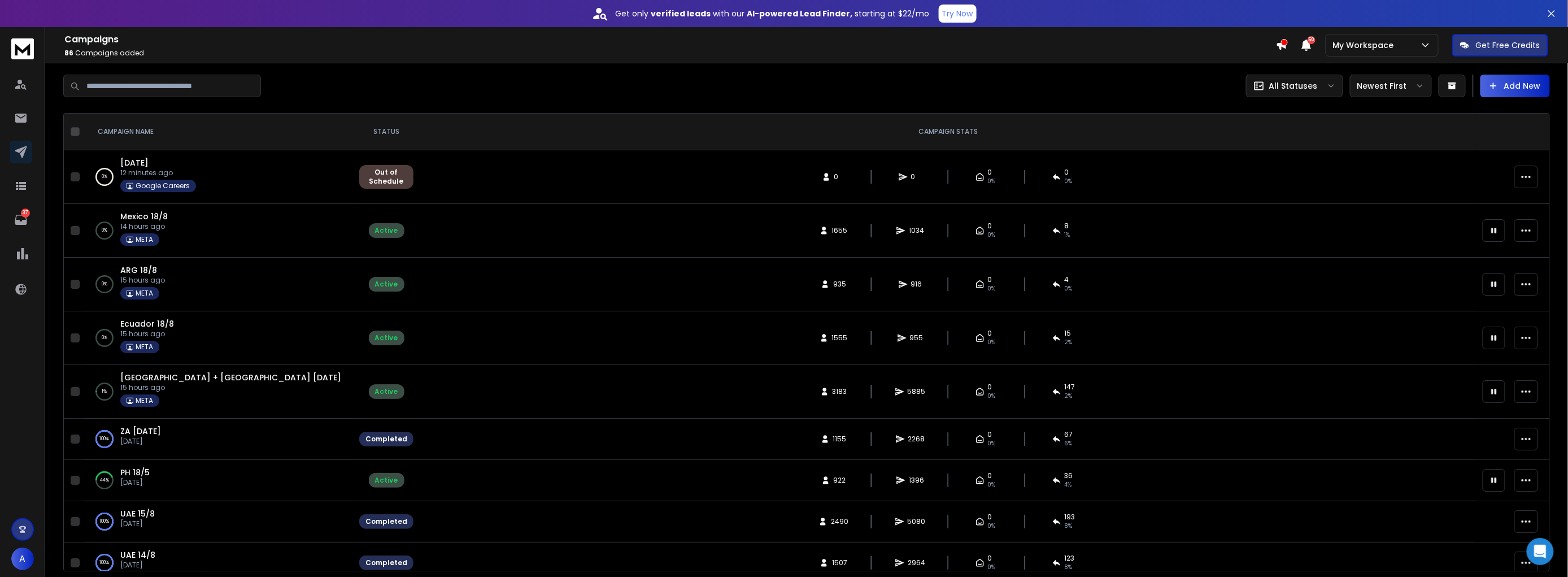
click at [810, 68] on div "Campaigns 86 Campaigns Added All Statuses Newest First Add New CAMPAIGN NAME ST…" at bounding box center [806, 323] width 1523 height 519
click at [506, 468] on td "922 1396 0 0% 36 4 %" at bounding box center [948, 480] width 1055 height 41
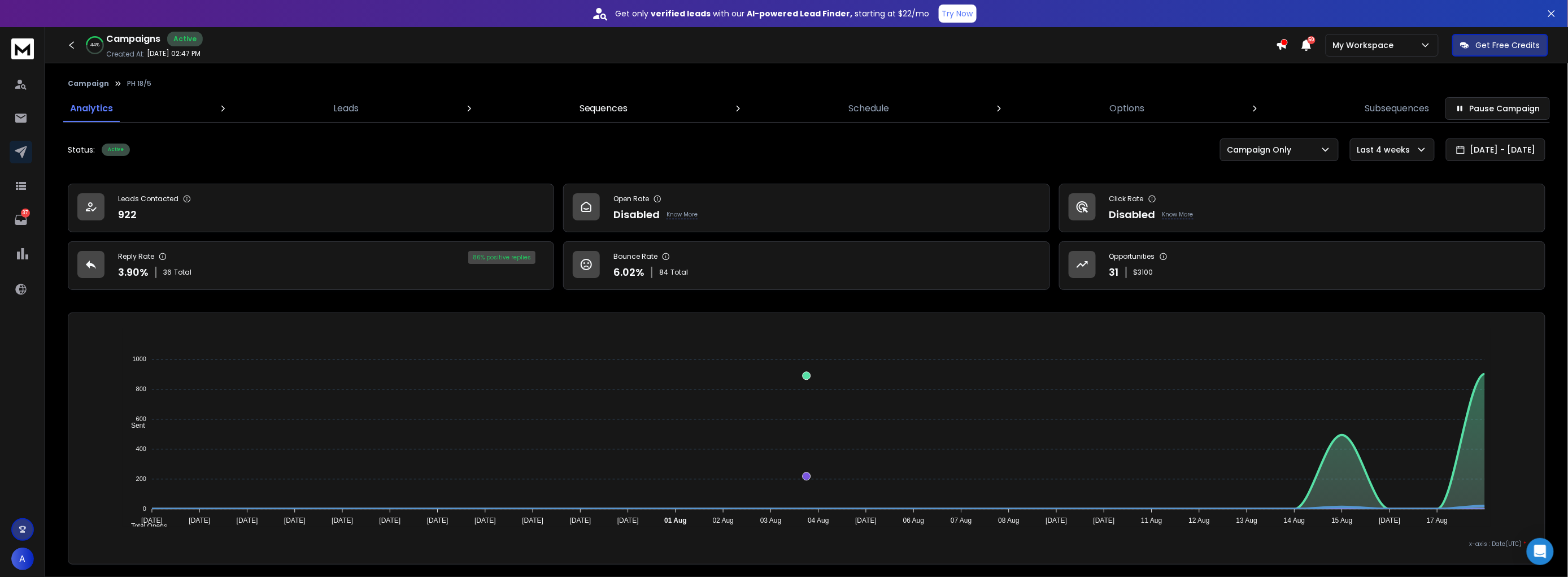
click at [602, 102] on p "Sequences" at bounding box center [604, 108] width 49 height 14
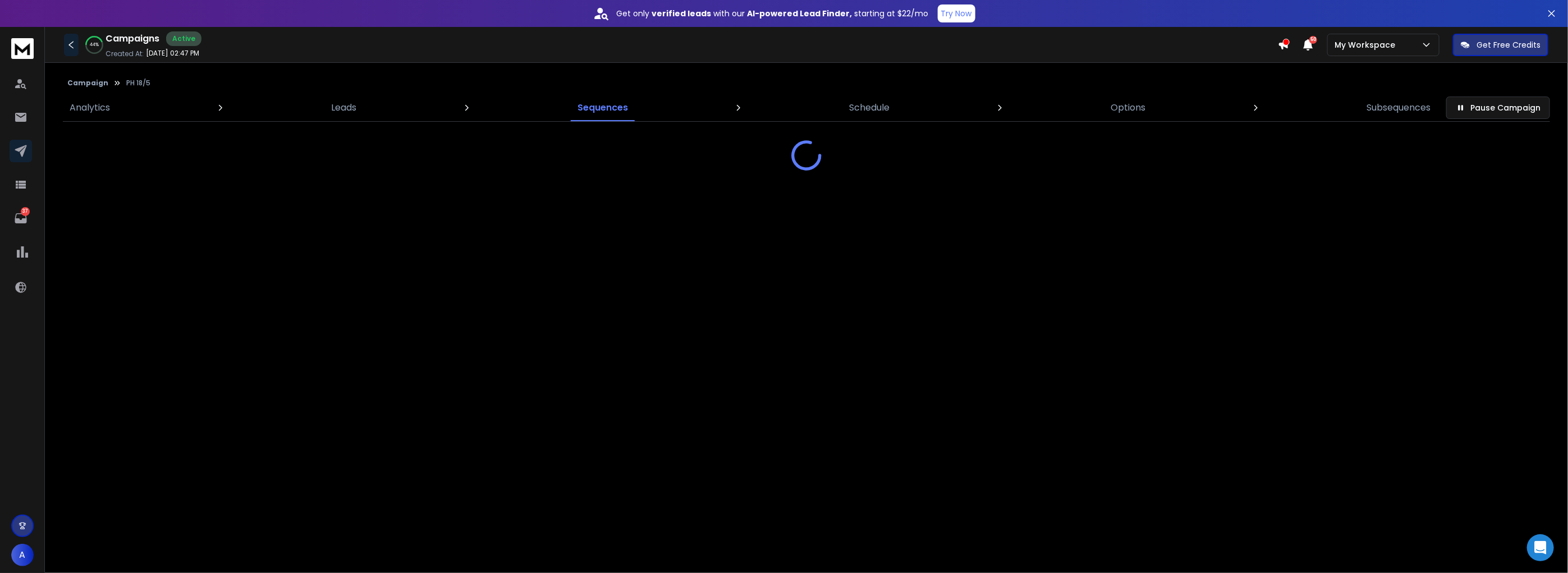
click at [64, 46] on button at bounding box center [71, 45] width 15 height 23
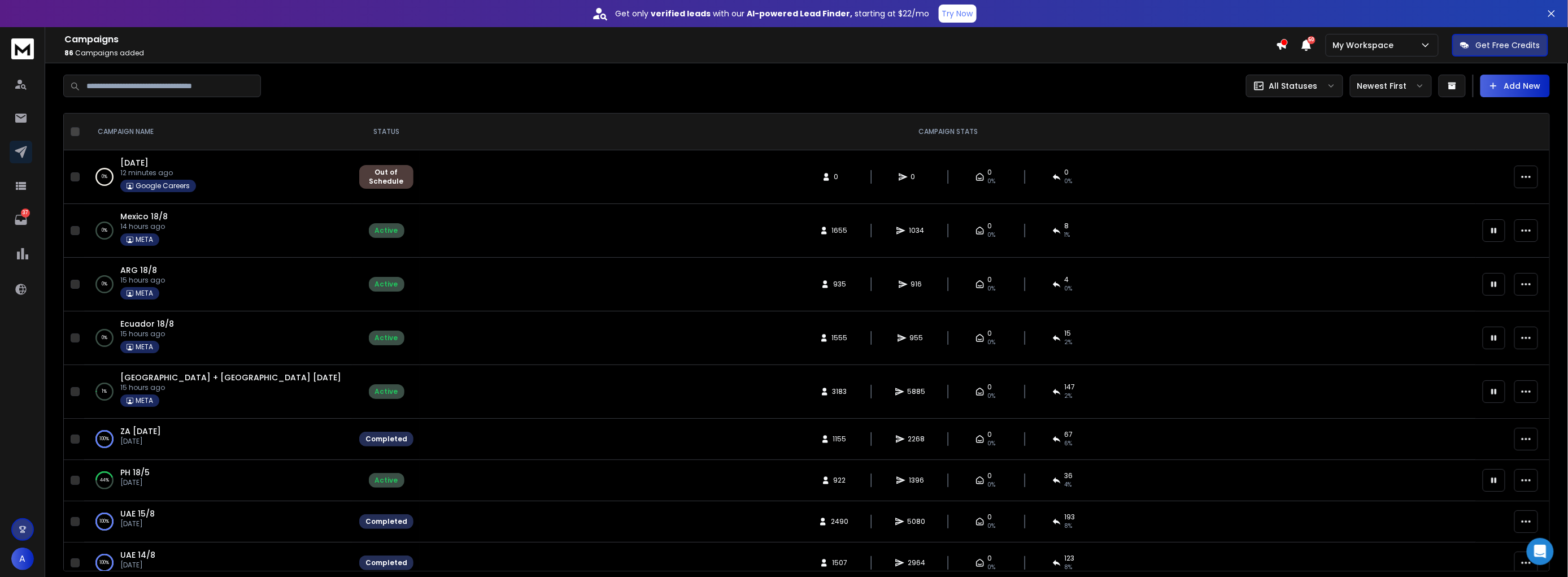
click at [628, 98] on div "Campaigns 86 Campaigns Added All Statuses Newest First Add New CAMPAIGN NAME ST…" at bounding box center [806, 323] width 1486 height 497
